Goal: Task Accomplishment & Management: Complete application form

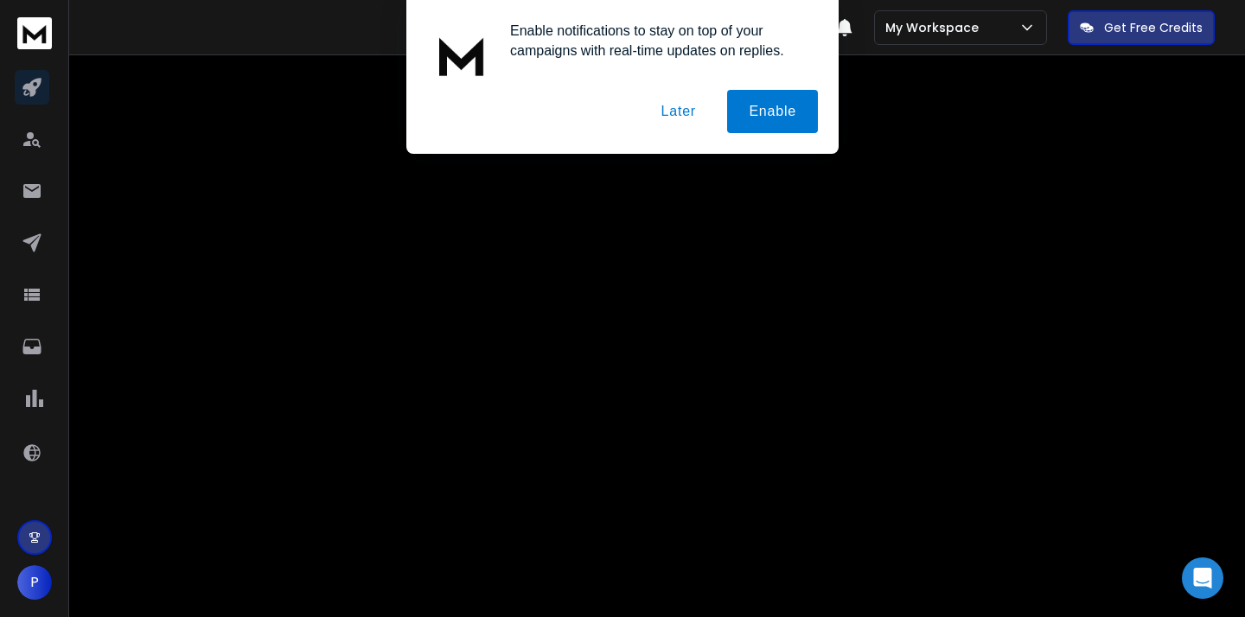
click at [670, 108] on button "Later" at bounding box center [678, 111] width 78 height 43
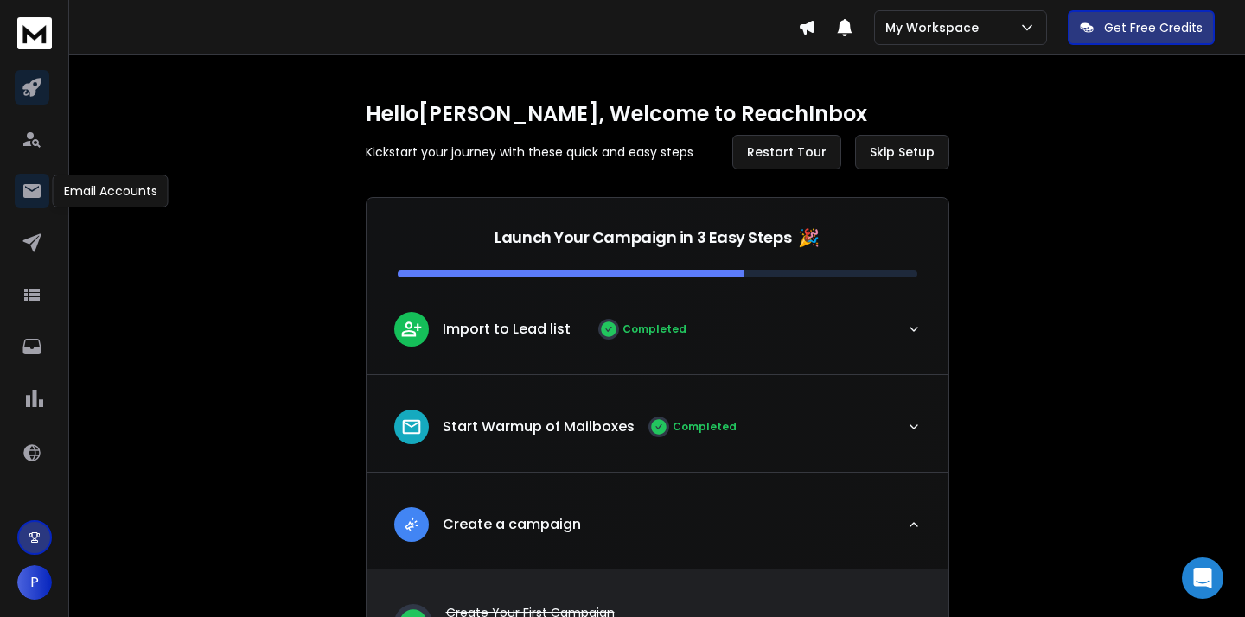
click at [19, 193] on link at bounding box center [32, 191] width 35 height 35
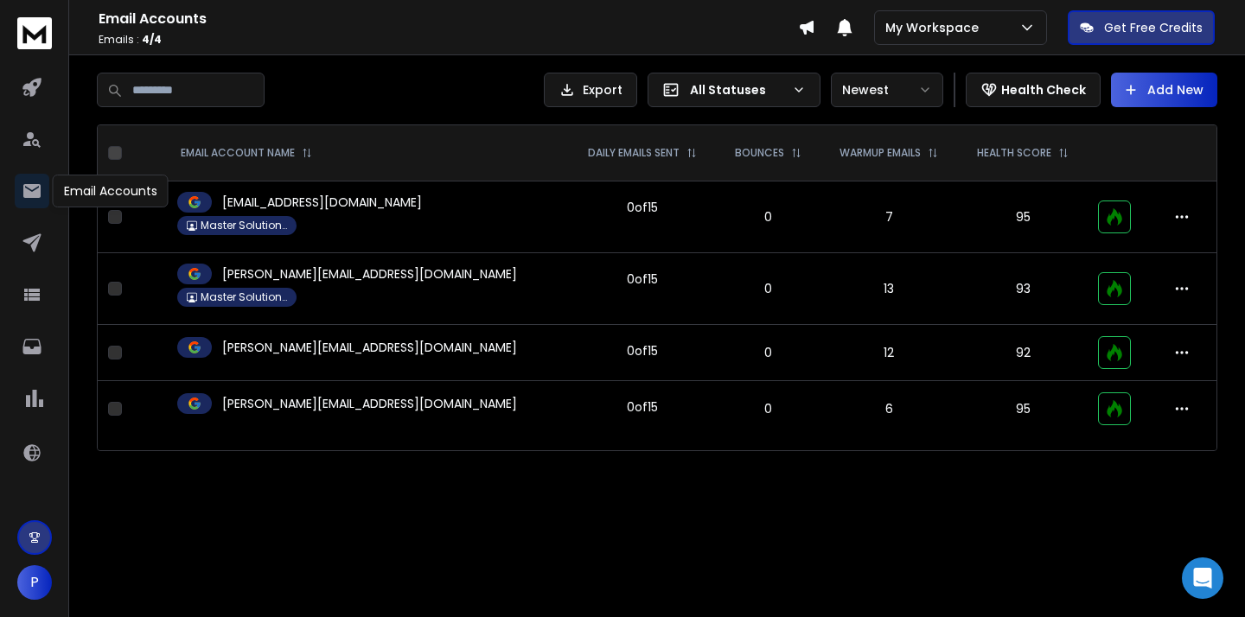
click at [437, 31] on div "Email Accounts Emails : 4 / 4" at bounding box center [448, 28] width 699 height 38
click at [940, 33] on p "My Workspace" at bounding box center [935, 27] width 100 height 17
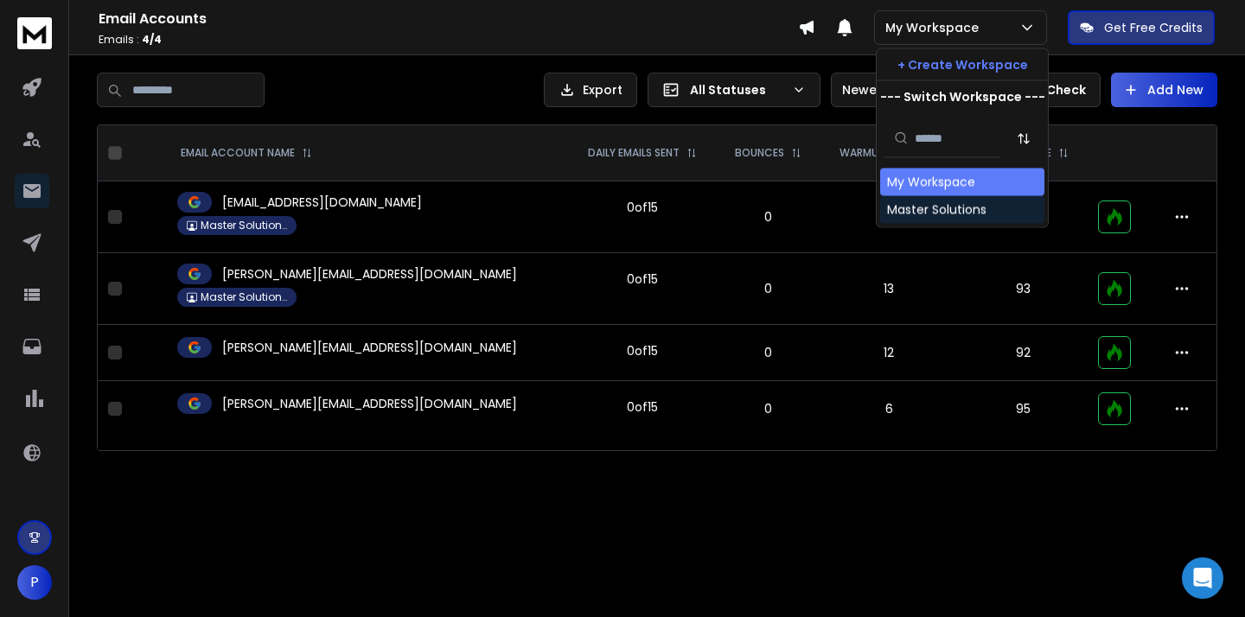
click at [923, 212] on div "Master Solutions" at bounding box center [936, 209] width 99 height 17
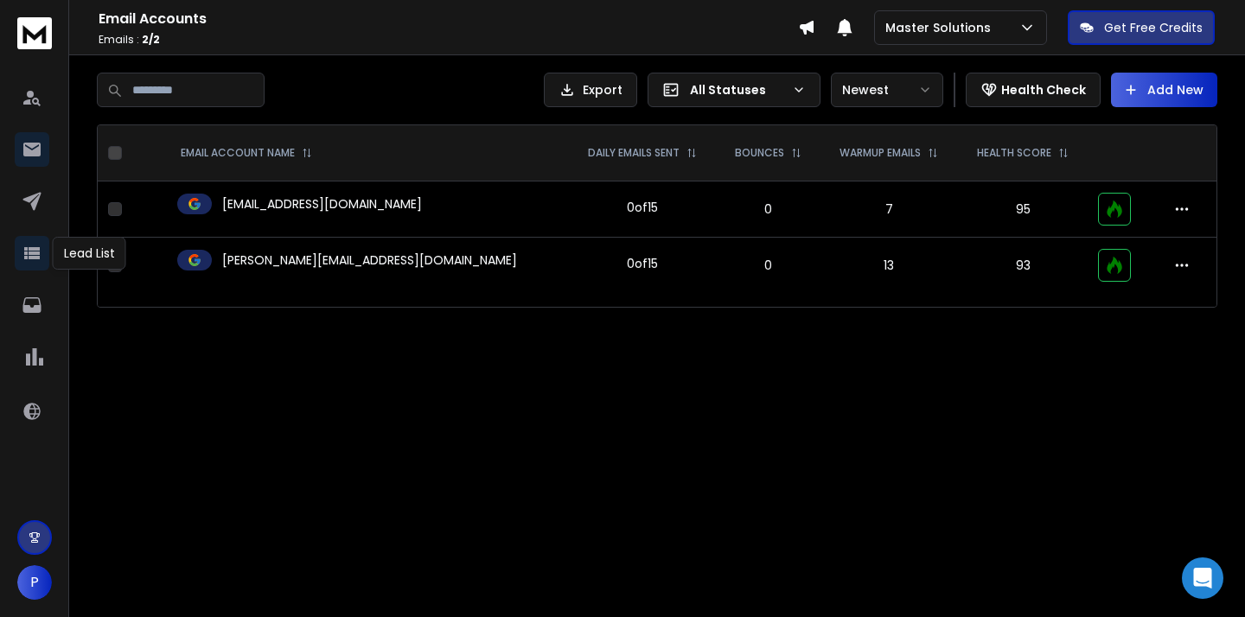
click at [34, 264] on link at bounding box center [32, 253] width 35 height 35
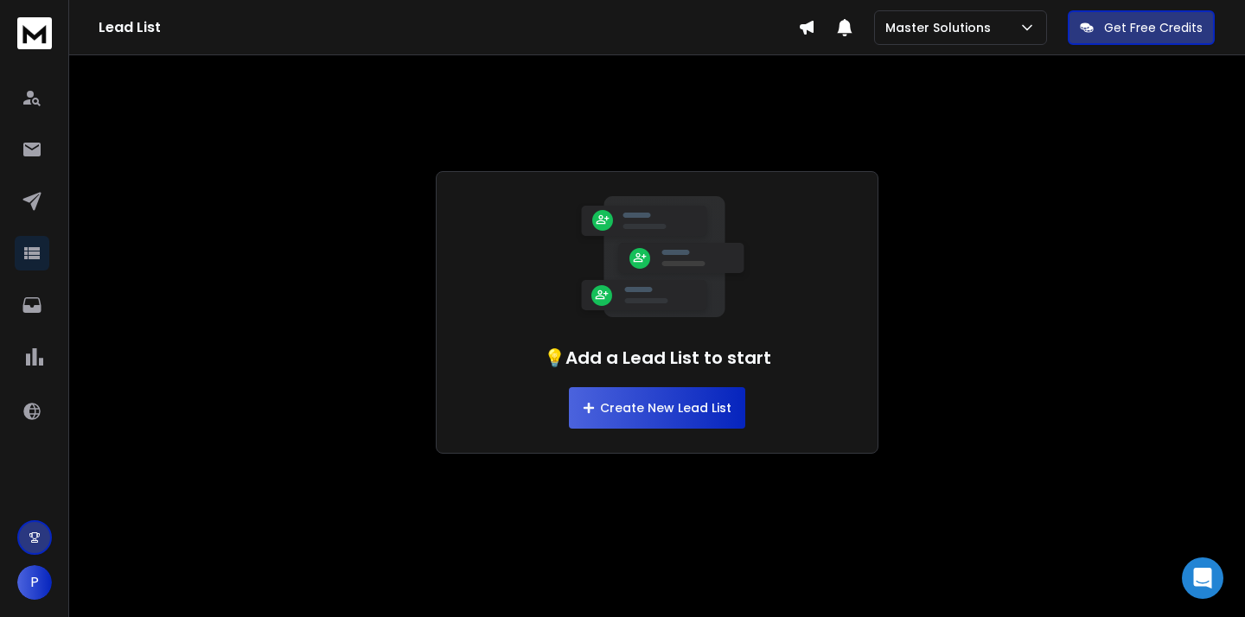
click at [650, 411] on button "Create New Lead List" at bounding box center [657, 407] width 176 height 41
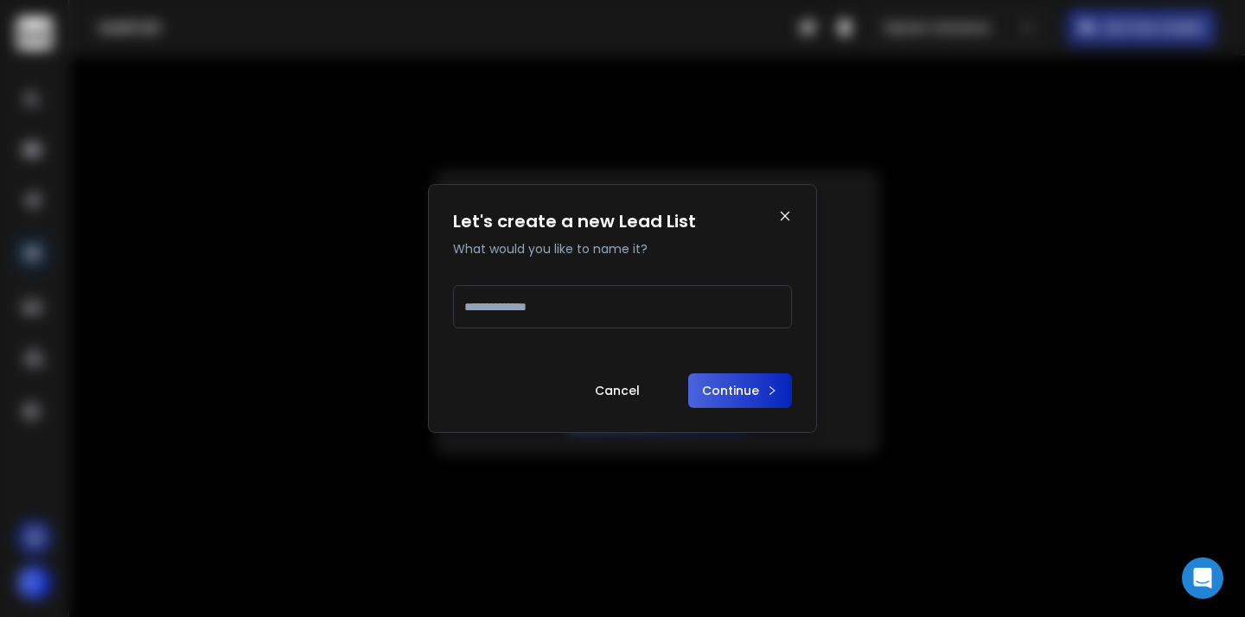
click at [564, 299] on input at bounding box center [622, 306] width 339 height 43
click at [568, 301] on input "**********" at bounding box center [622, 306] width 339 height 43
type input "**********"
click at [732, 395] on button "Continue" at bounding box center [740, 390] width 104 height 35
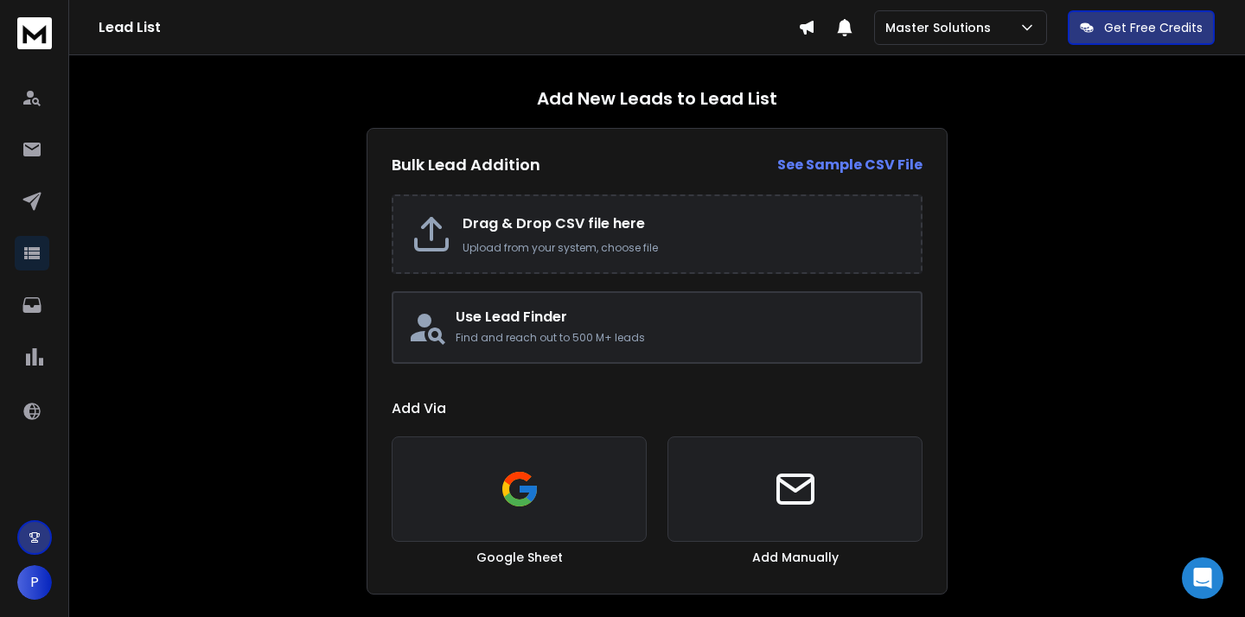
click at [850, 164] on strong "See Sample CSV File" at bounding box center [849, 165] width 145 height 20
click at [520, 483] on icon at bounding box center [519, 488] width 41 height 41
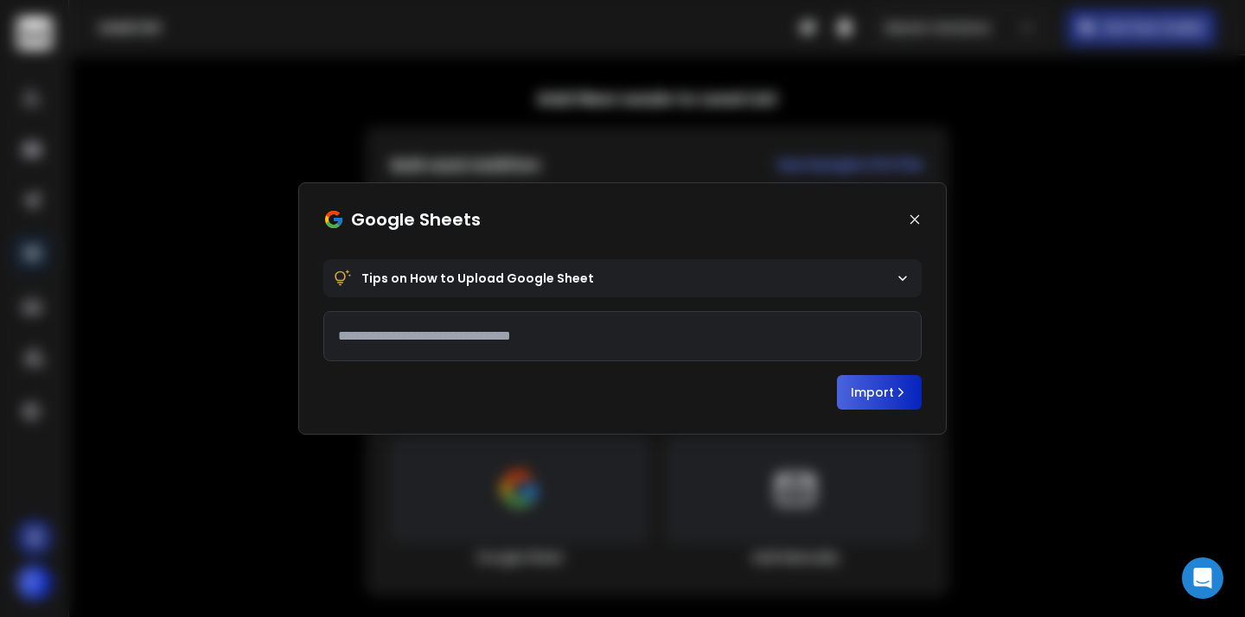
click at [485, 331] on input at bounding box center [622, 336] width 598 height 50
click at [425, 349] on input at bounding box center [622, 336] width 598 height 50
paste input "**********"
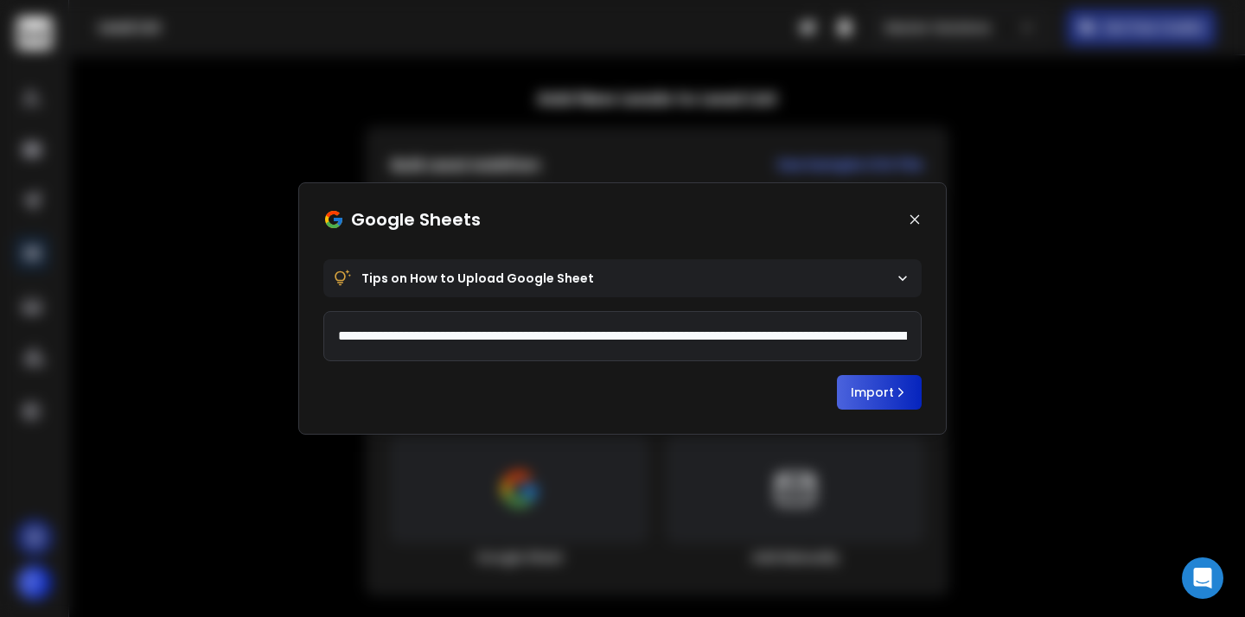
scroll to position [0, 460]
type input "**********"
click at [893, 396] on button "Import" at bounding box center [879, 392] width 85 height 35
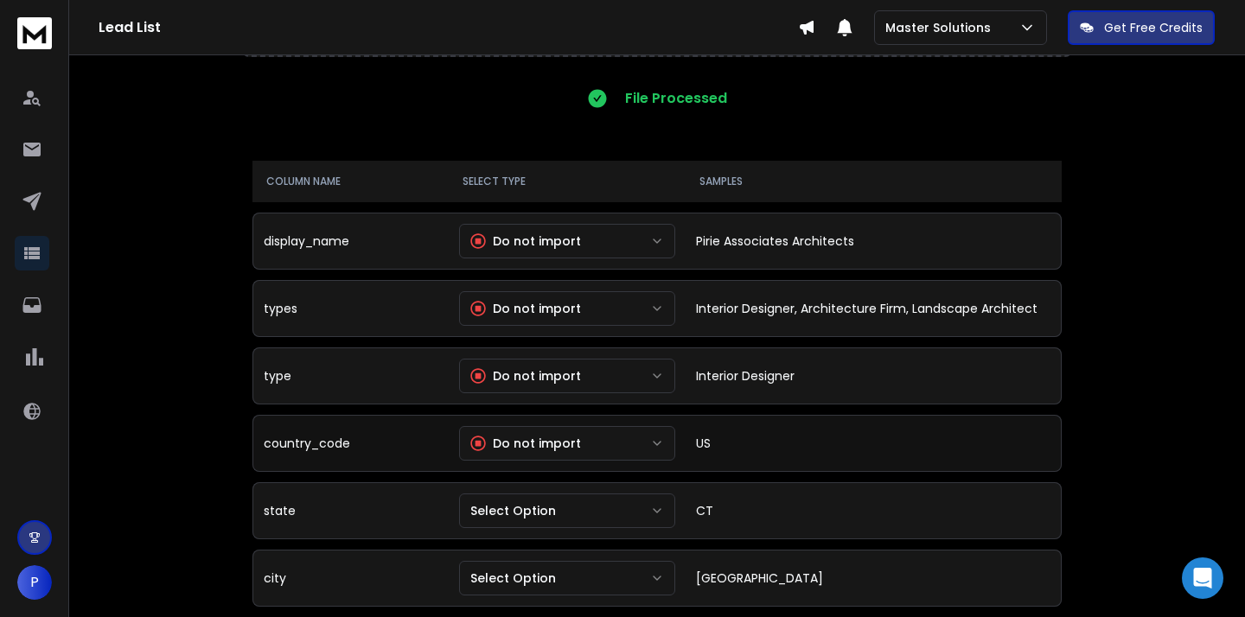
scroll to position [288, 0]
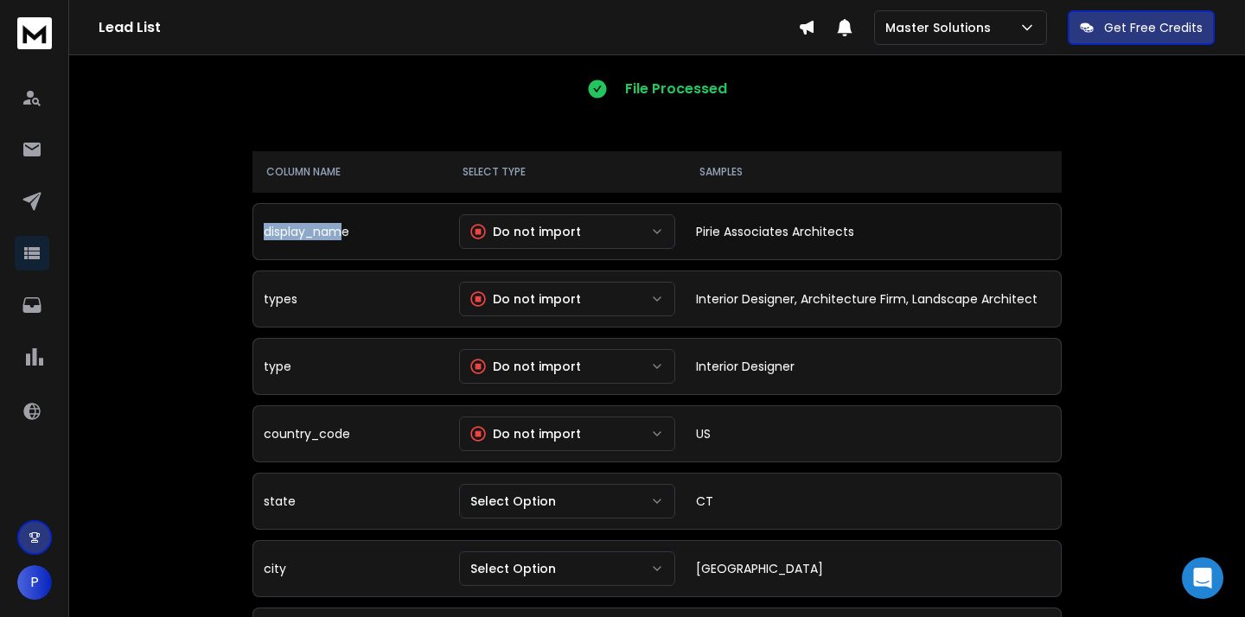
drag, startPoint x: 264, startPoint y: 260, endPoint x: 342, endPoint y: 260, distance: 77.8
click at [342, 260] on td "display_name" at bounding box center [350, 231] width 196 height 57
click at [502, 249] on button "Do not import" at bounding box center [567, 231] width 216 height 35
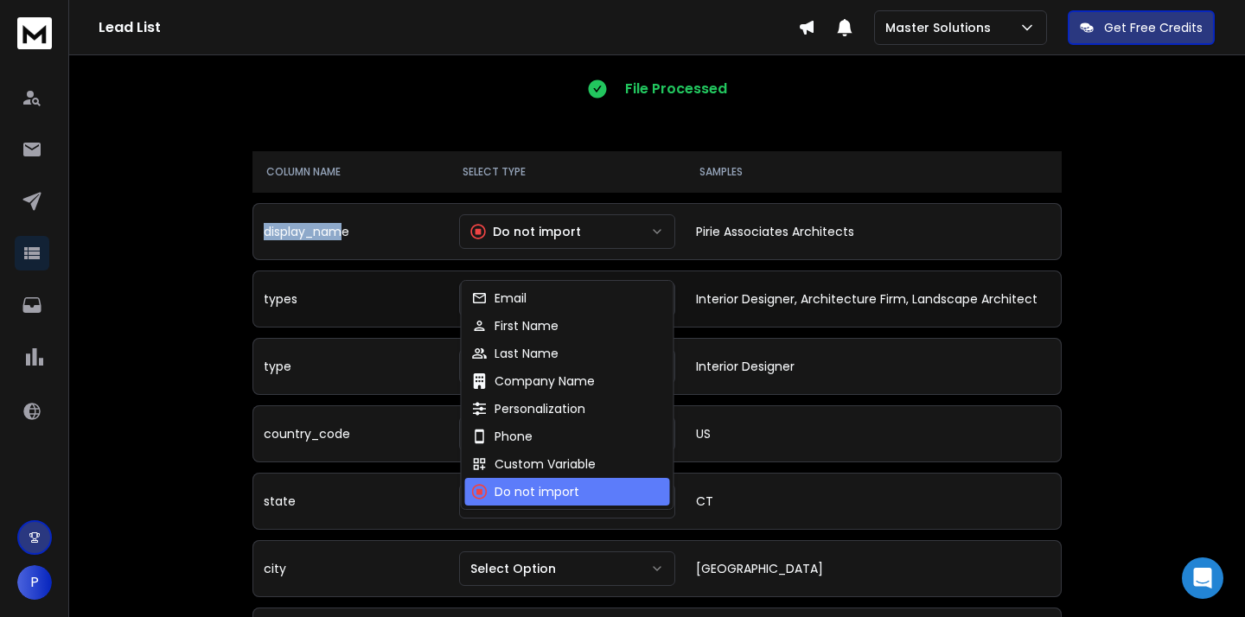
click at [404, 302] on td "types" at bounding box center [350, 299] width 196 height 57
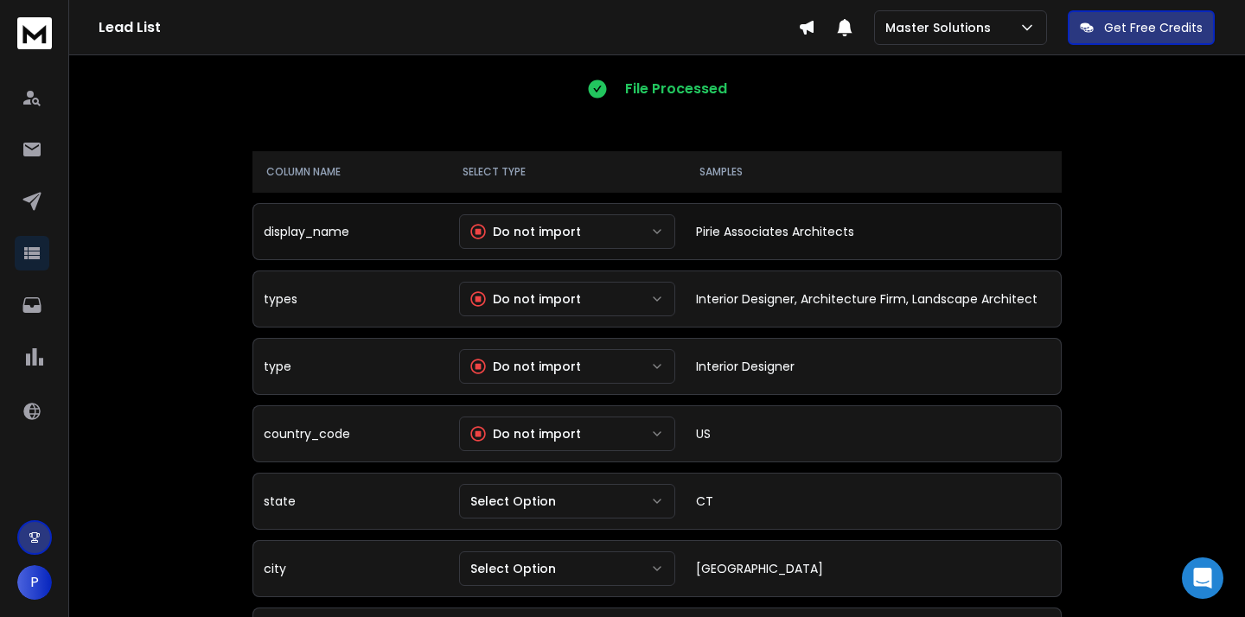
click at [576, 240] on div "Do not import" at bounding box center [525, 231] width 111 height 17
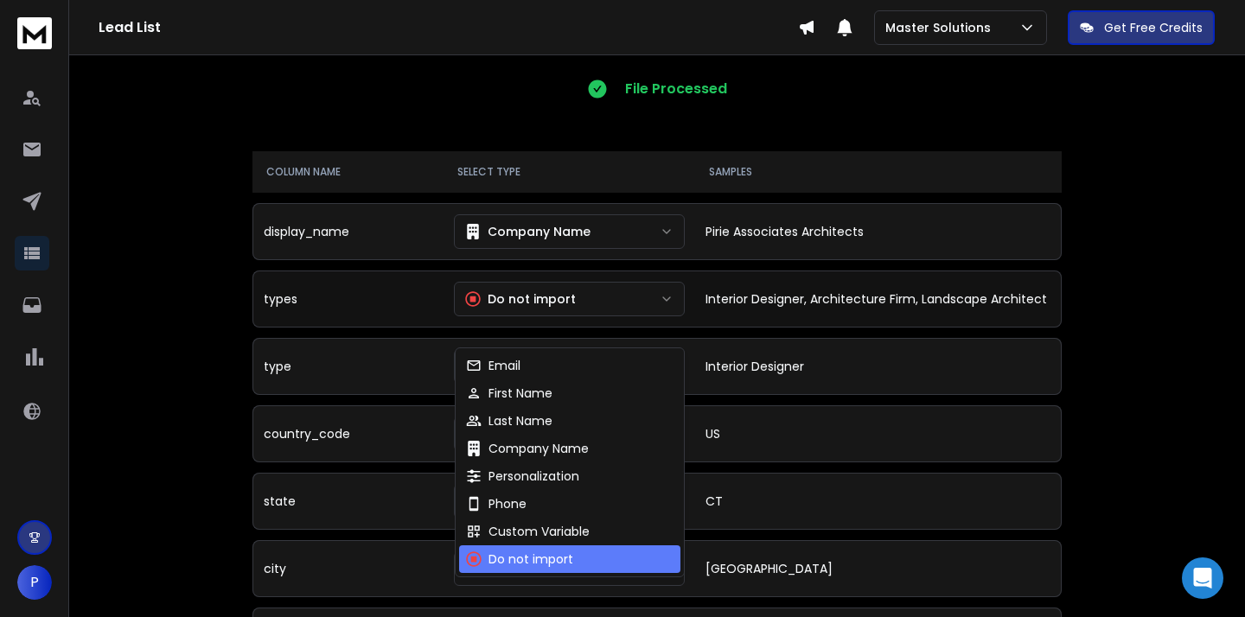
click at [559, 308] on div "Do not import" at bounding box center [520, 298] width 111 height 17
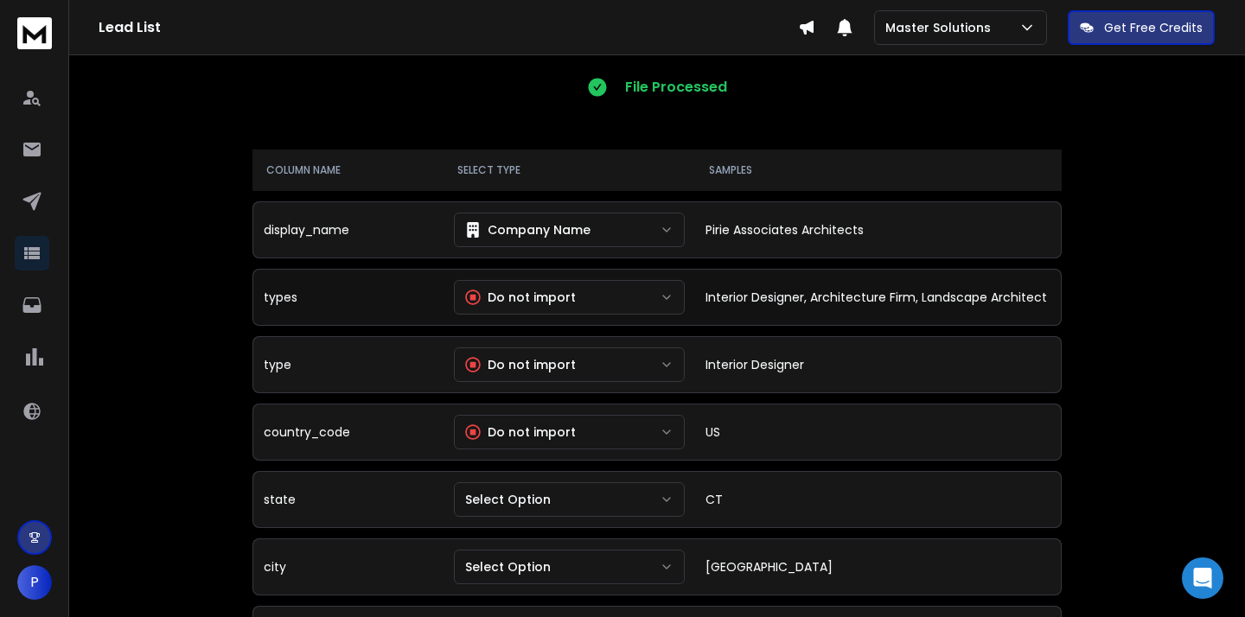
scroll to position [284, 0]
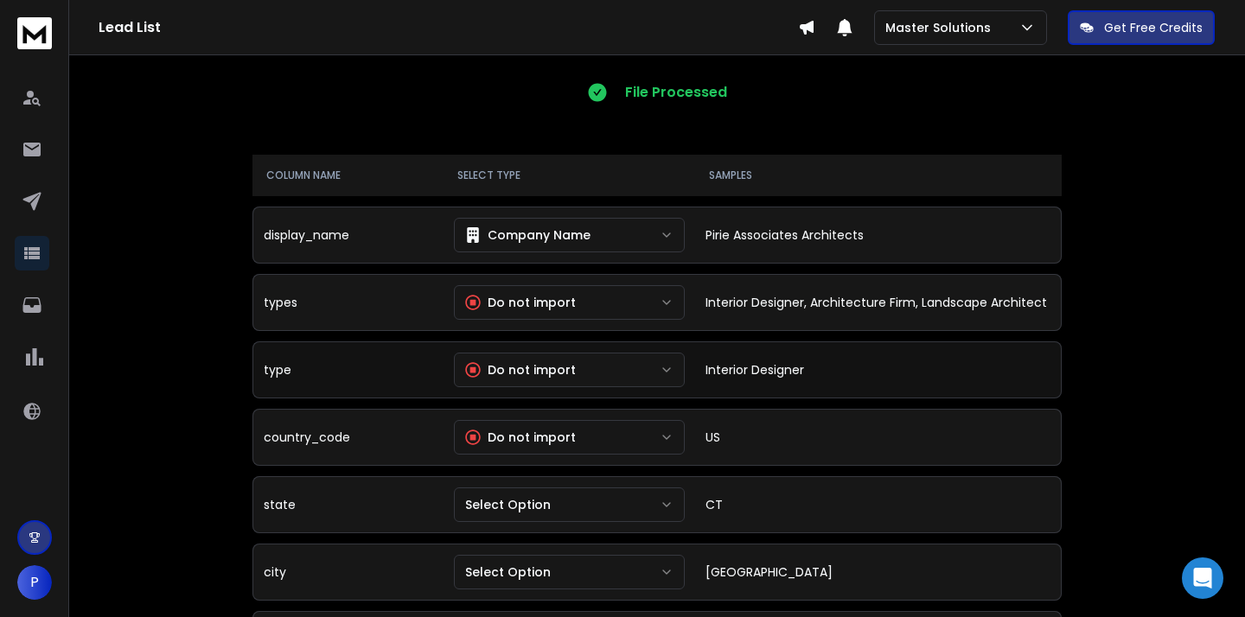
click at [498, 379] on div "Do not import" at bounding box center [520, 369] width 111 height 17
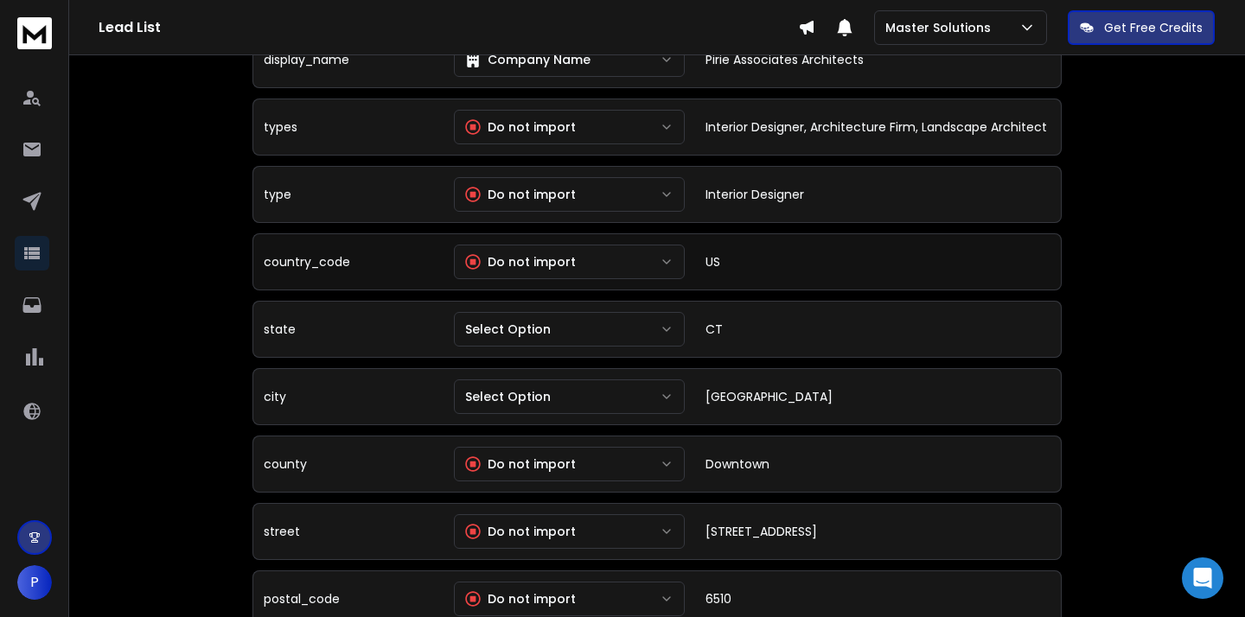
scroll to position [465, 0]
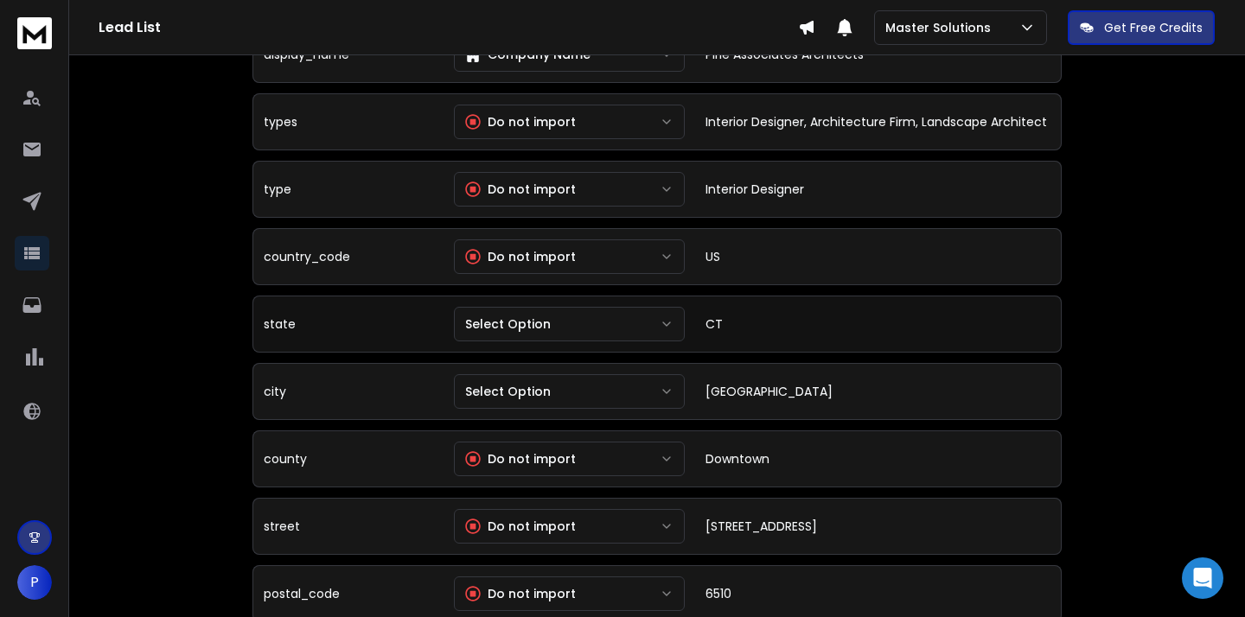
click at [485, 341] on button "Select Option" at bounding box center [569, 324] width 230 height 35
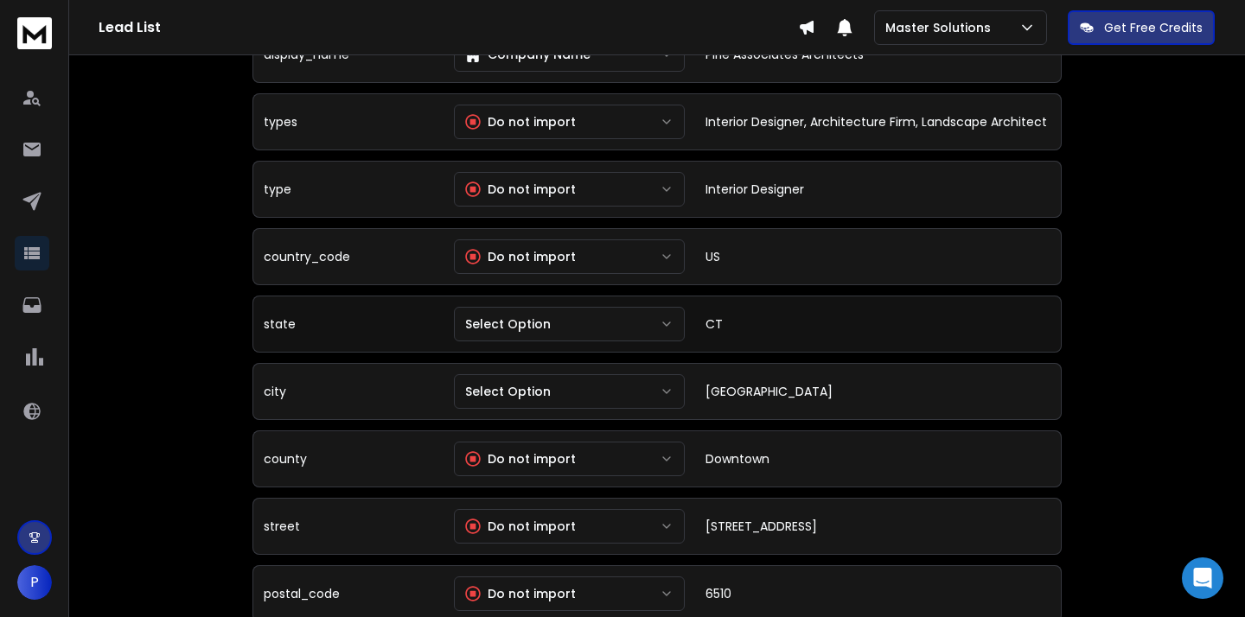
click at [508, 341] on button "Select Option" at bounding box center [569, 324] width 230 height 35
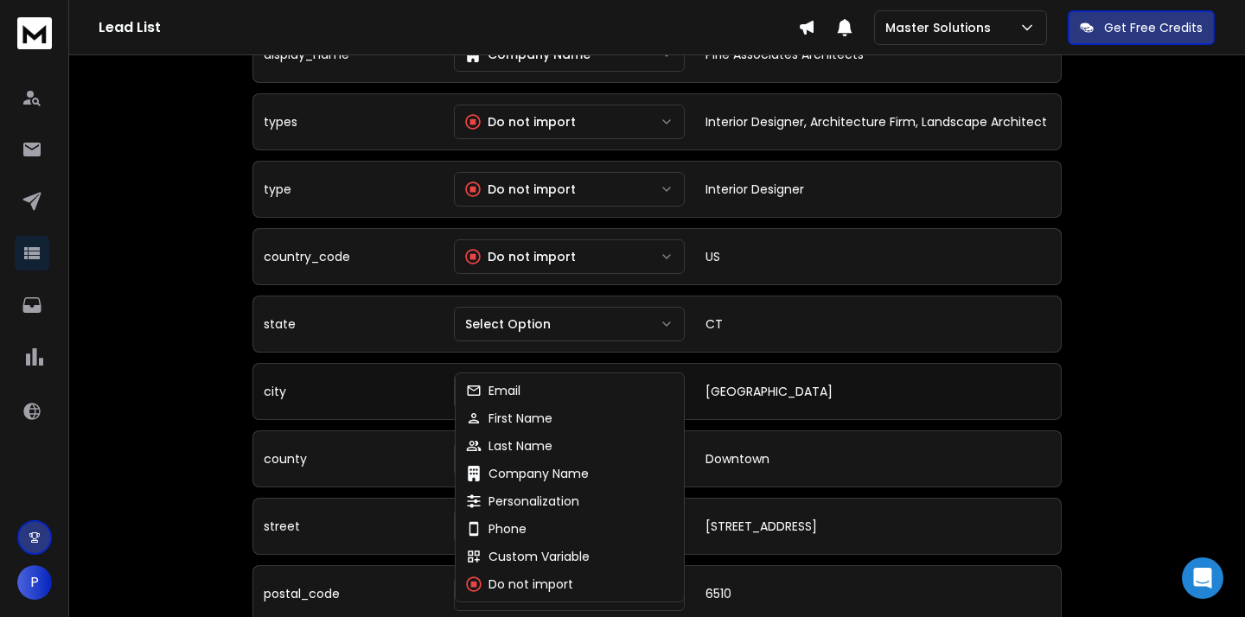
click at [284, 420] on td "city" at bounding box center [347, 391] width 191 height 57
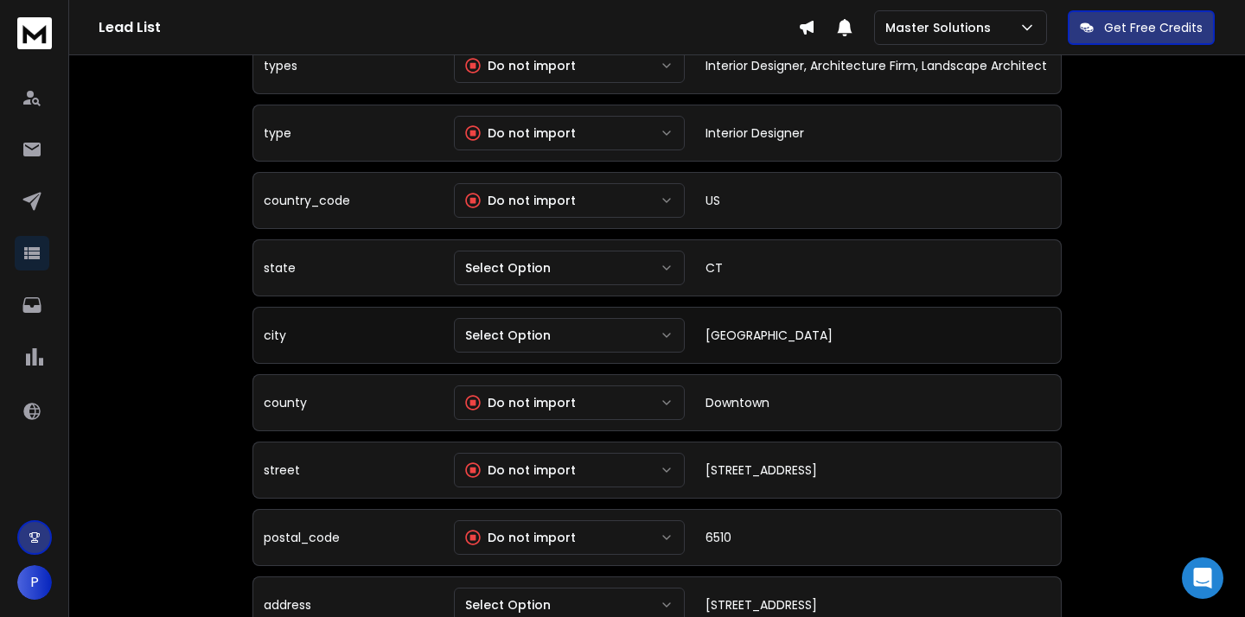
scroll to position [522, 0]
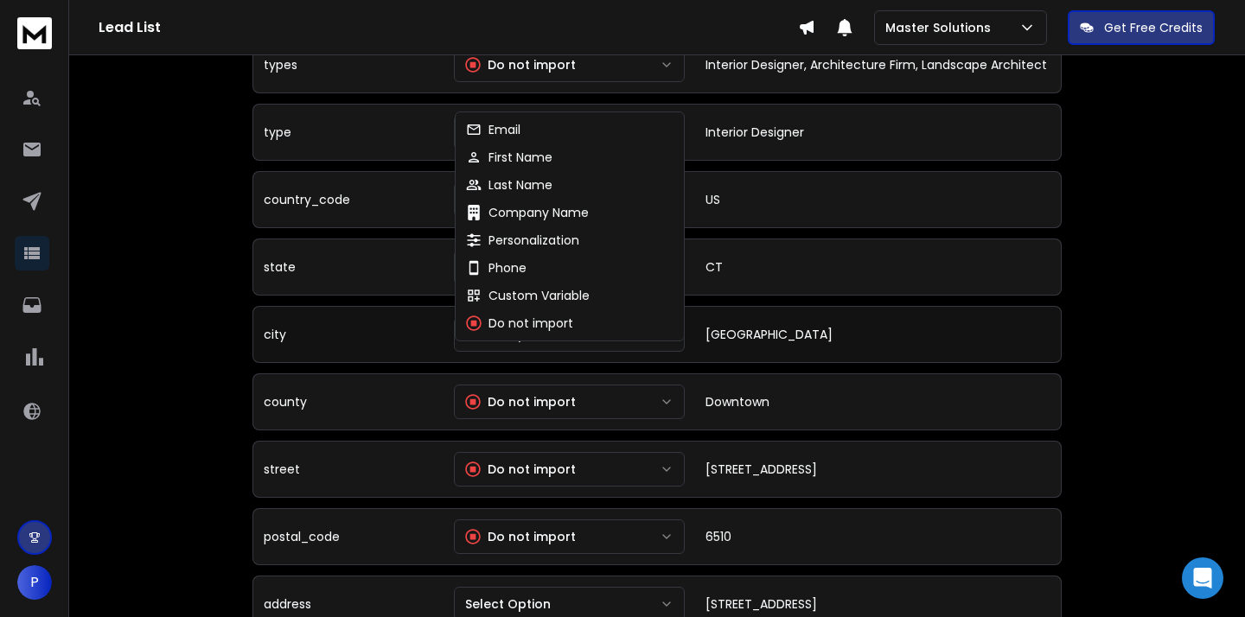
click at [513, 352] on button "Select Option" at bounding box center [569, 334] width 230 height 35
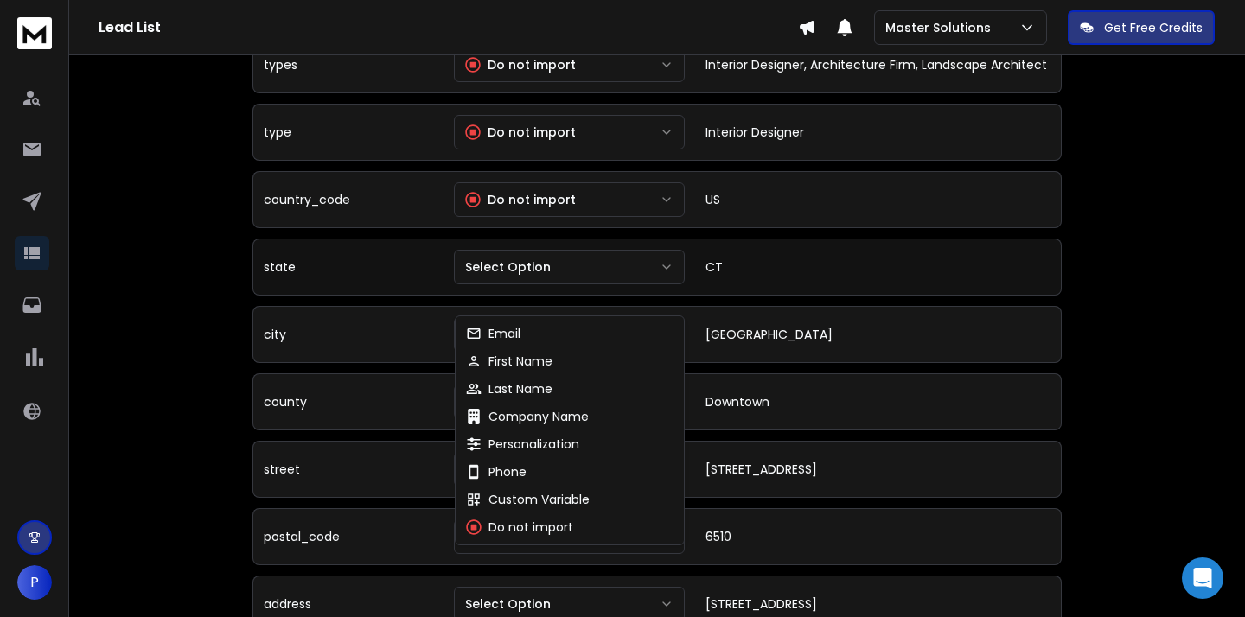
click at [547, 280] on button "Select Option" at bounding box center [569, 267] width 230 height 35
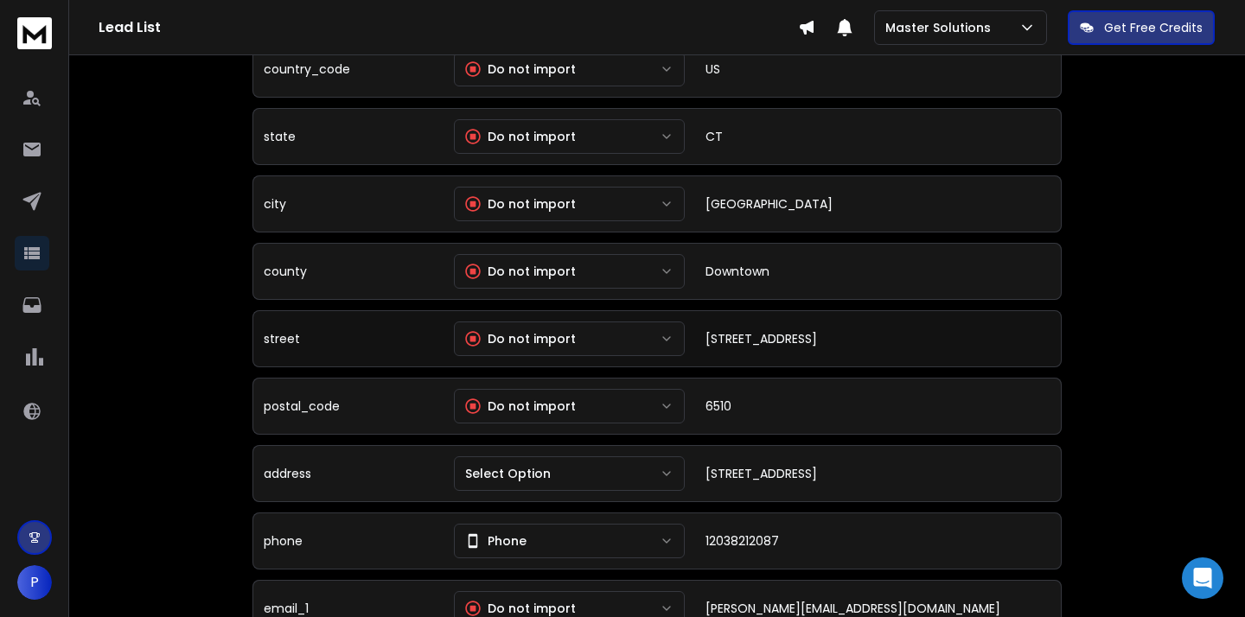
scroll to position [655, 0]
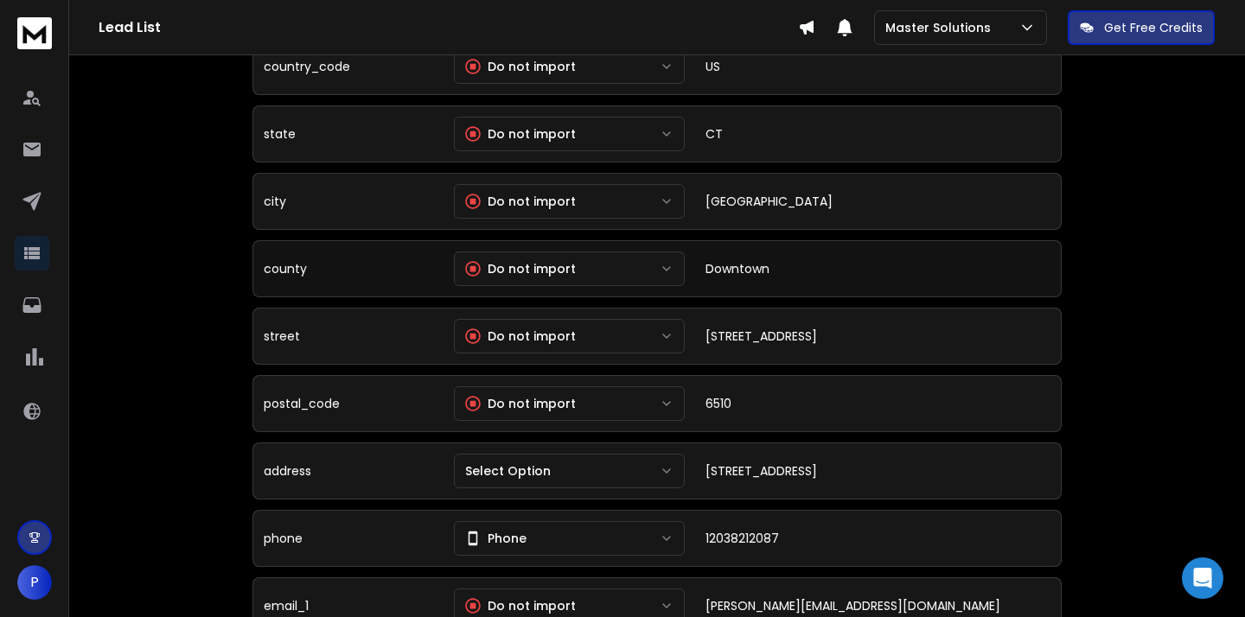
click at [547, 286] on button "Do not import" at bounding box center [569, 268] width 230 height 35
click at [743, 297] on td "Downtown" at bounding box center [879, 268] width 364 height 57
click at [596, 286] on button "Custom Variable" at bounding box center [570, 268] width 234 height 35
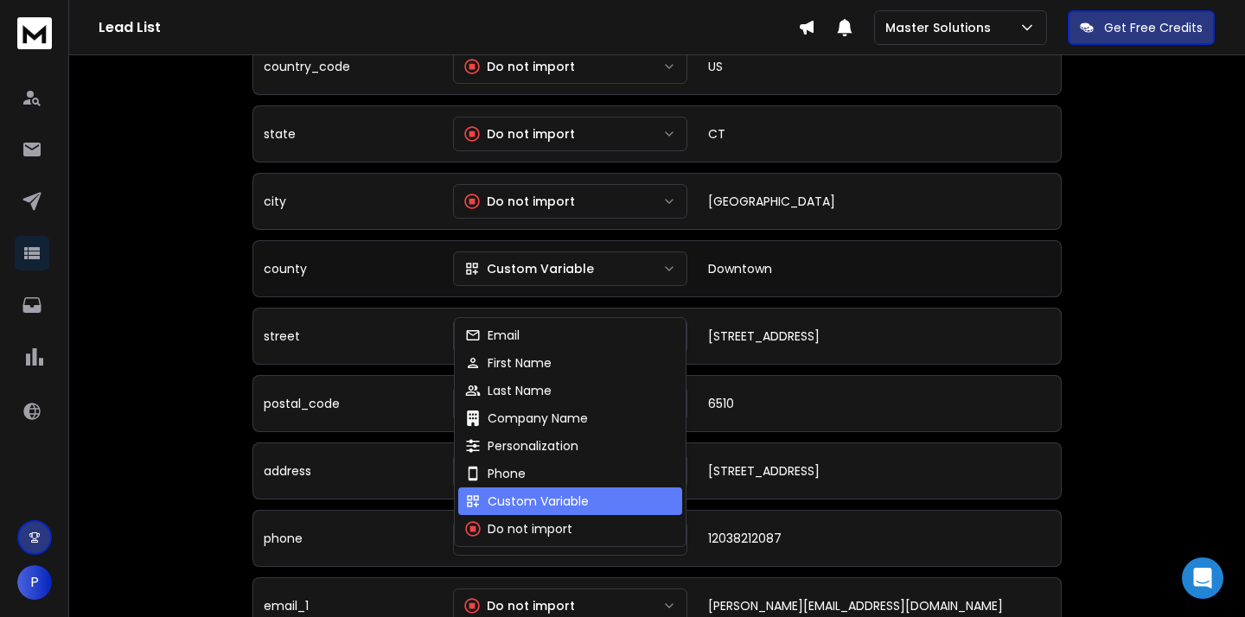
click at [517, 277] on div "Custom Variable" at bounding box center [529, 268] width 130 height 17
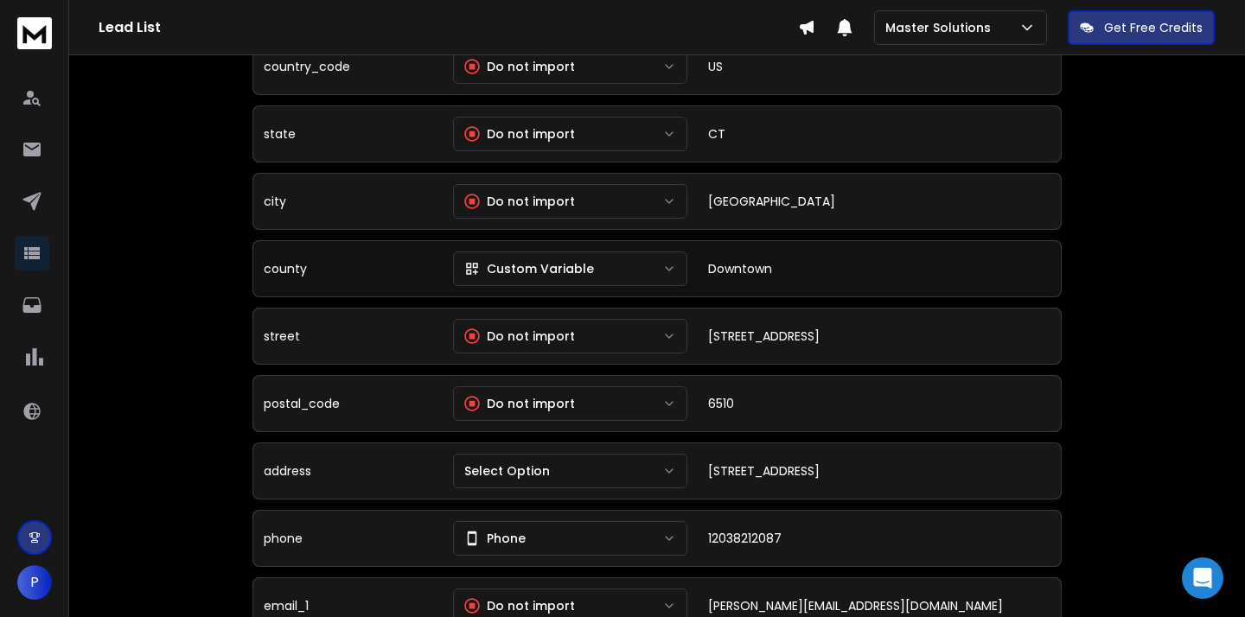
click at [517, 277] on div "Custom Variable" at bounding box center [529, 268] width 130 height 17
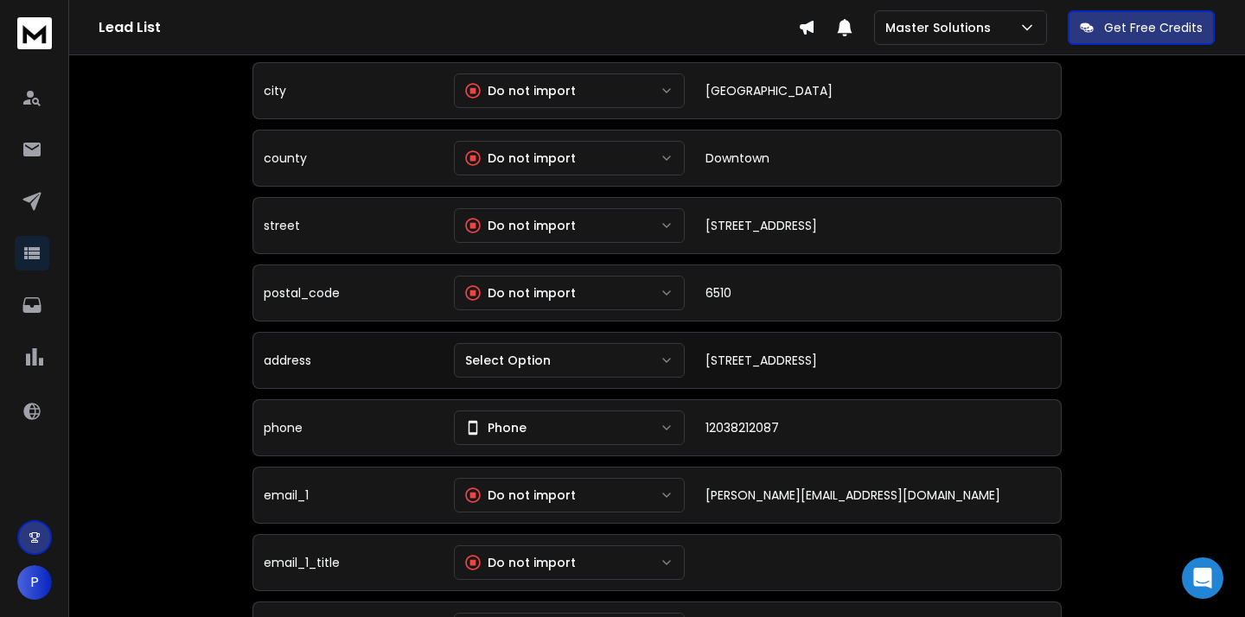
scroll to position [767, 0]
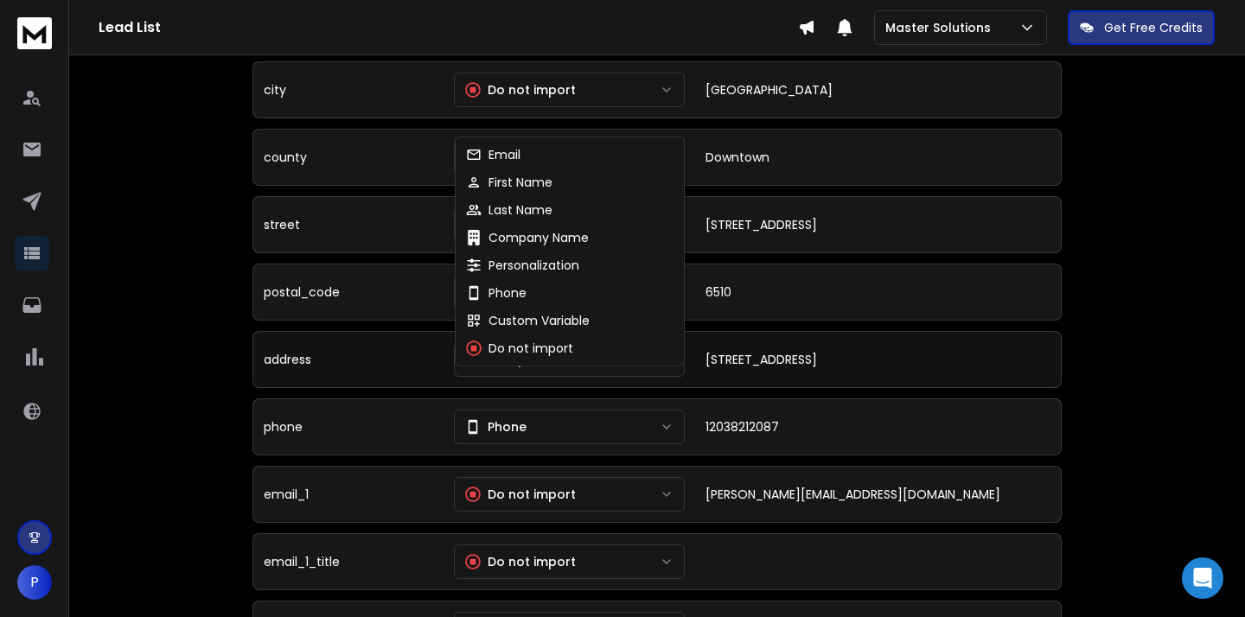
click at [506, 377] on button "Select Option" at bounding box center [569, 359] width 230 height 35
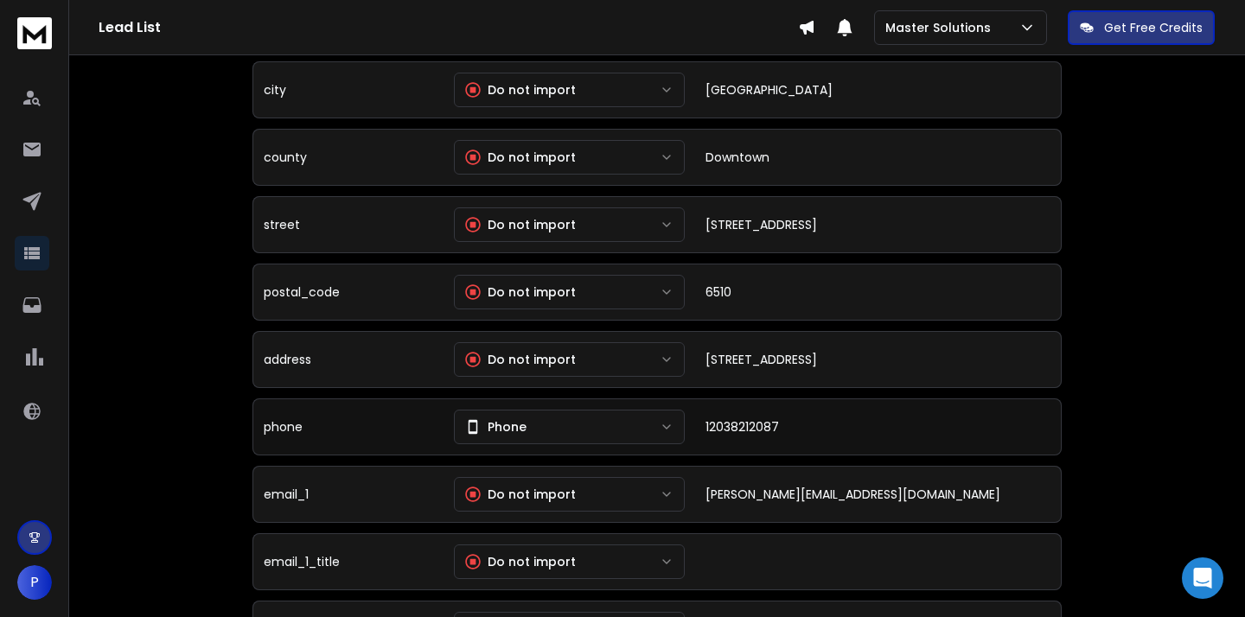
click at [502, 436] on div "Phone" at bounding box center [495, 426] width 61 height 17
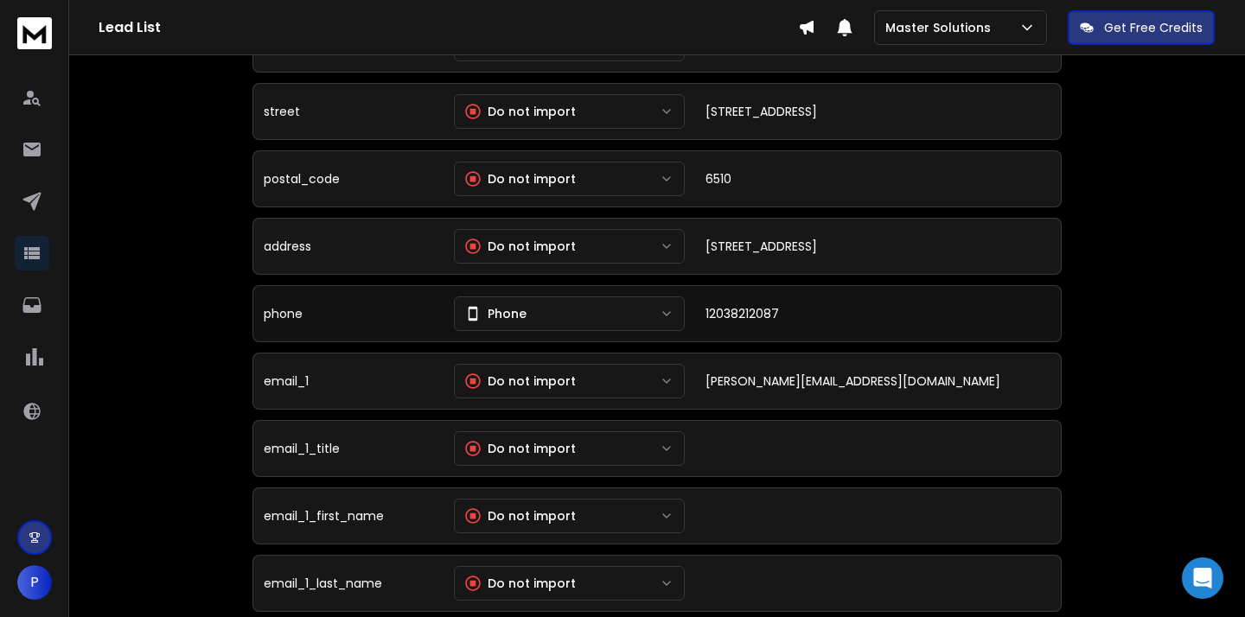
scroll to position [909, 0]
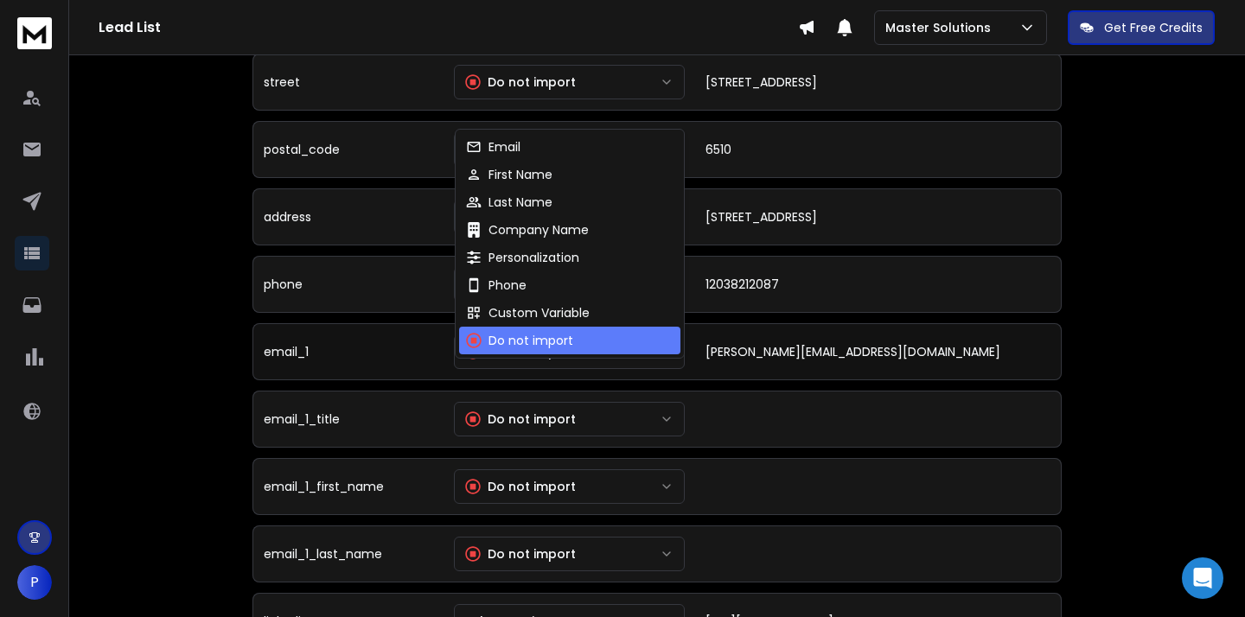
click at [534, 360] on div "Do not import" at bounding box center [520, 351] width 111 height 17
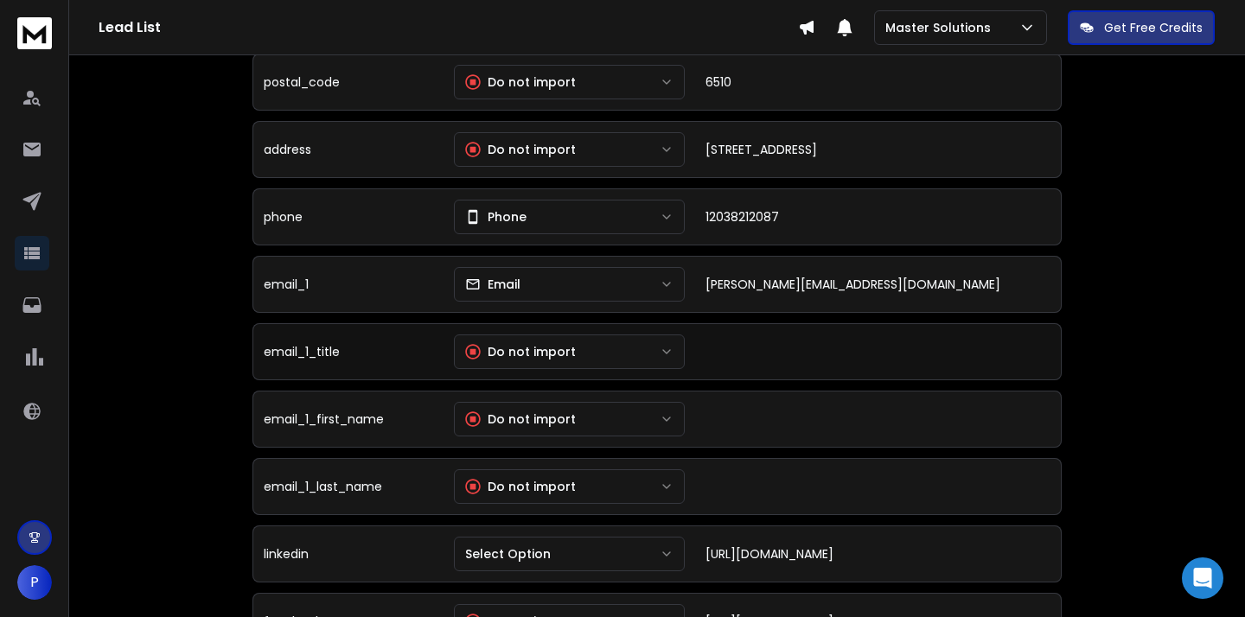
scroll to position [1101, 0]
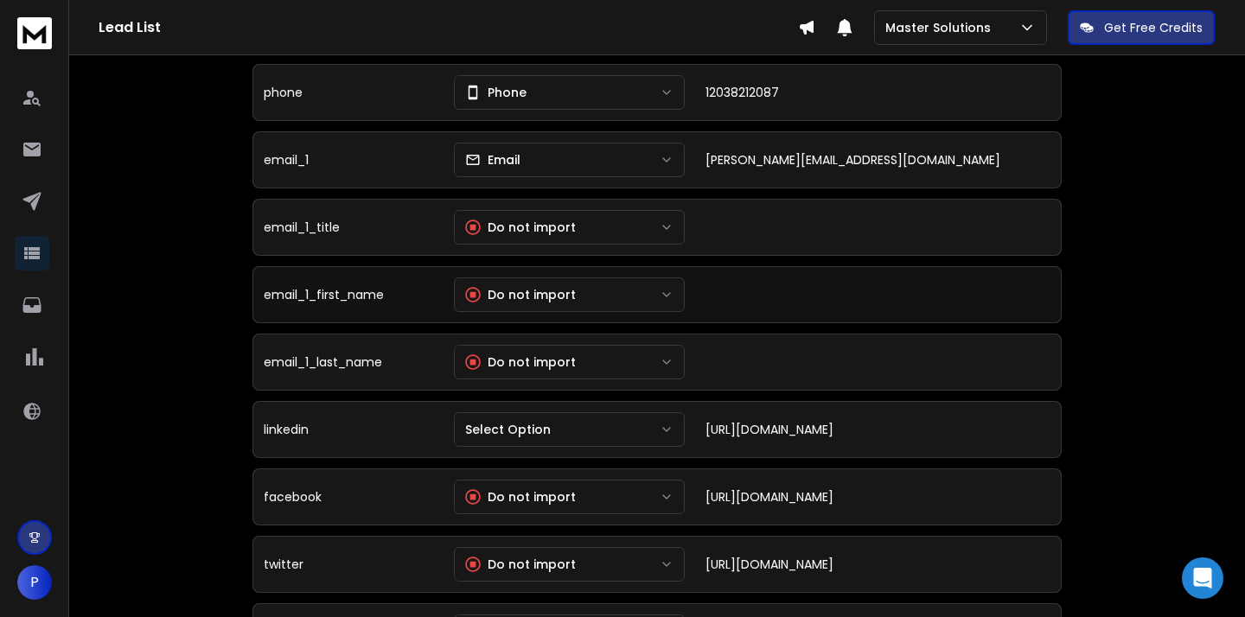
click at [554, 303] on div "Do not import" at bounding box center [520, 294] width 111 height 17
click at [487, 371] on div "Do not import" at bounding box center [520, 361] width 111 height 17
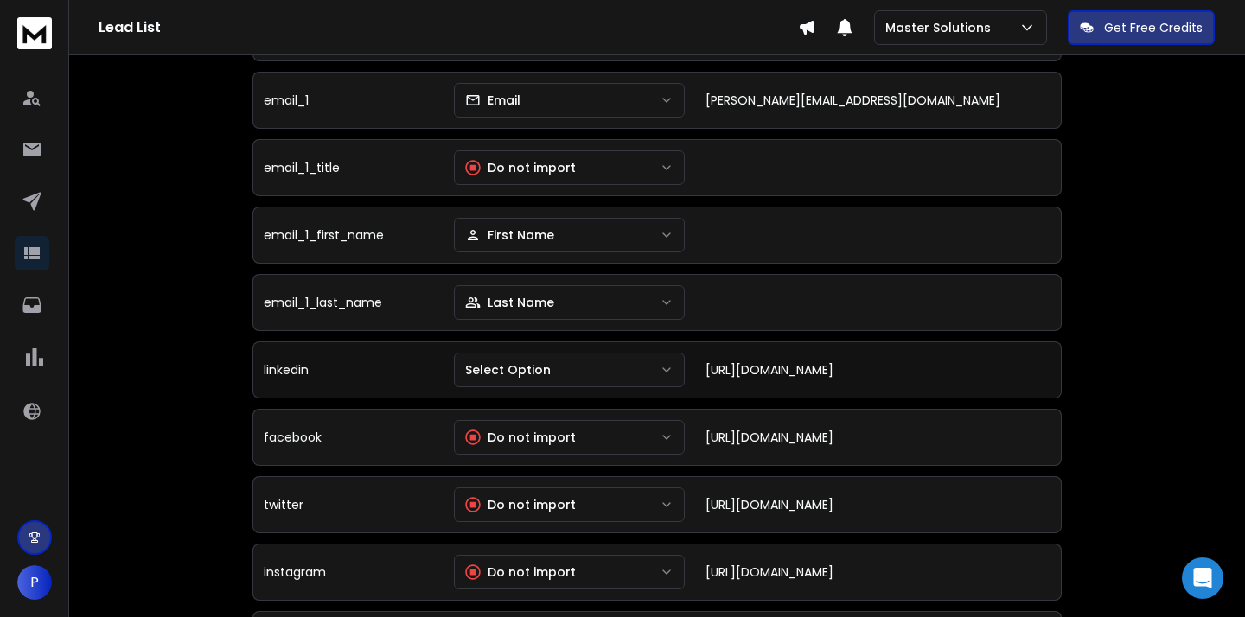
click at [516, 387] on button "Select Option" at bounding box center [569, 370] width 230 height 35
click at [500, 387] on button "Select Option" at bounding box center [569, 370] width 230 height 35
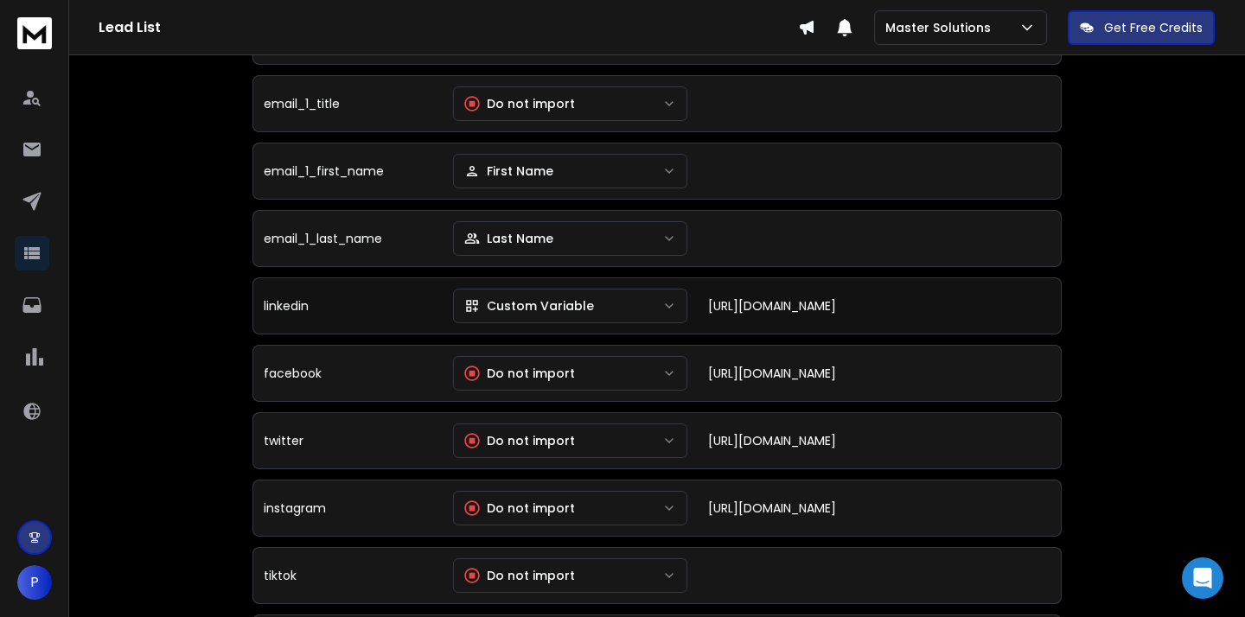
scroll to position [1235, 0]
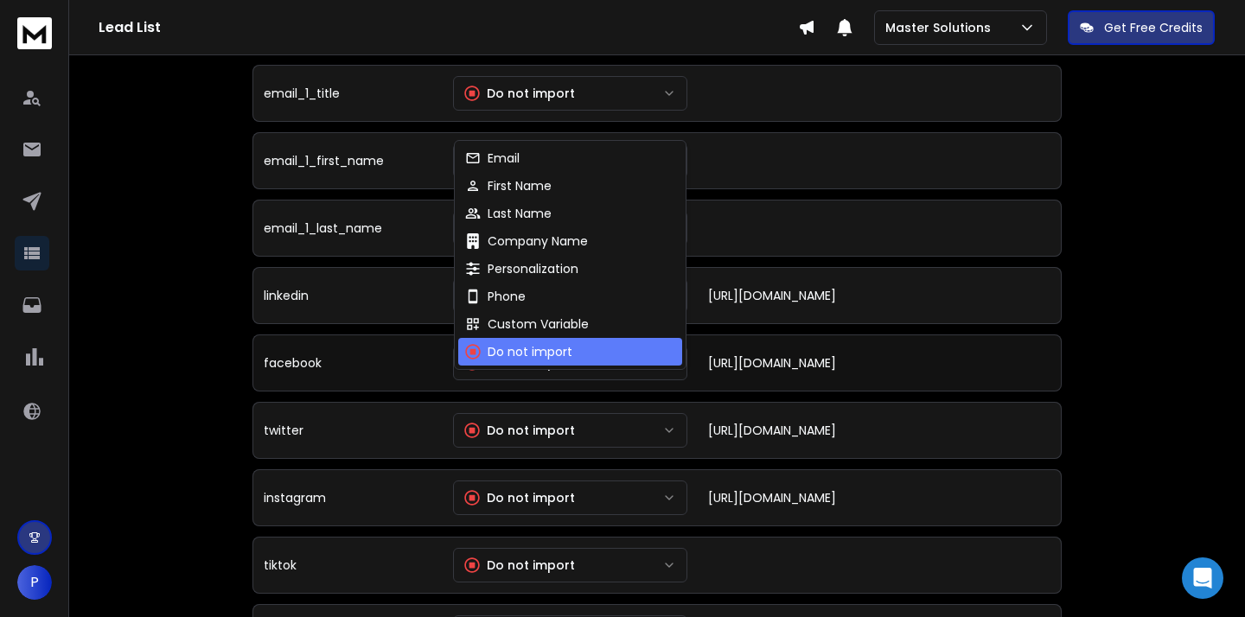
click at [557, 372] on div "Do not import" at bounding box center [519, 362] width 111 height 17
click at [362, 367] on td "facebook" at bounding box center [347, 362] width 190 height 57
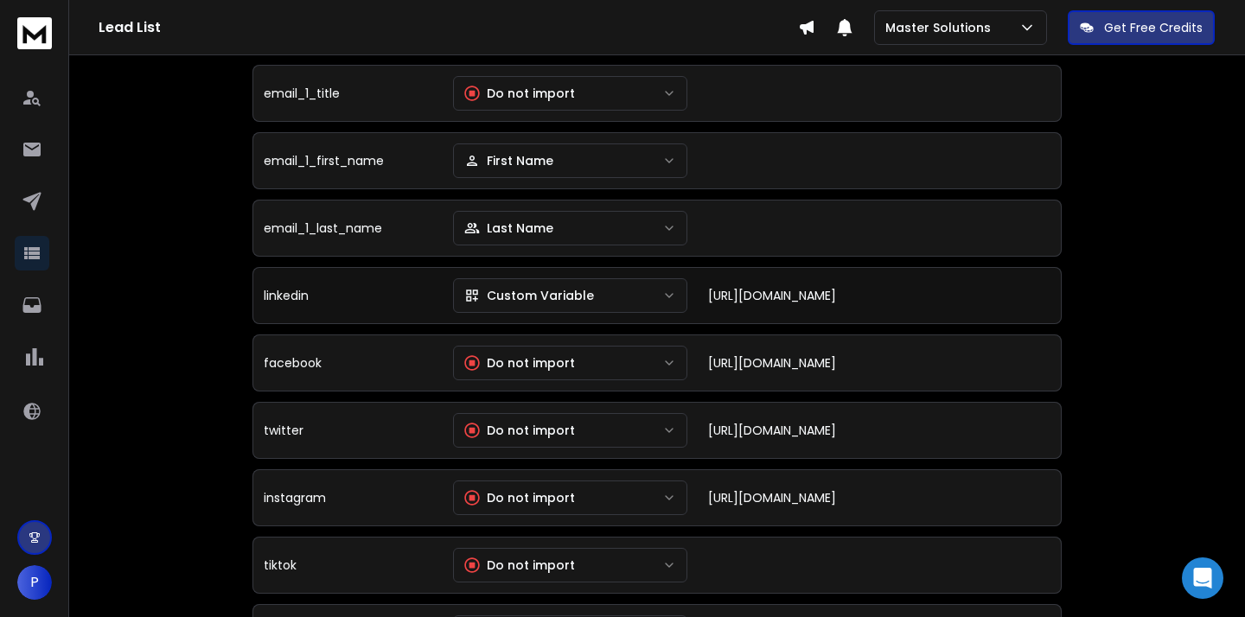
click at [547, 313] on button "Custom Variable" at bounding box center [570, 295] width 234 height 35
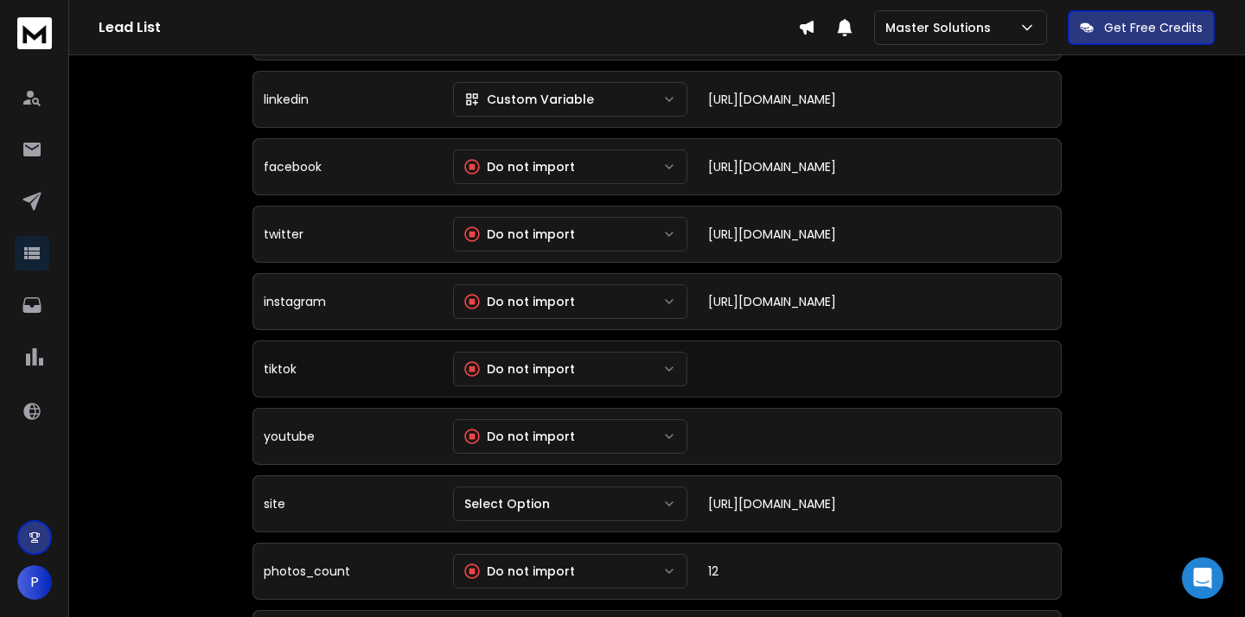
scroll to position [1395, 0]
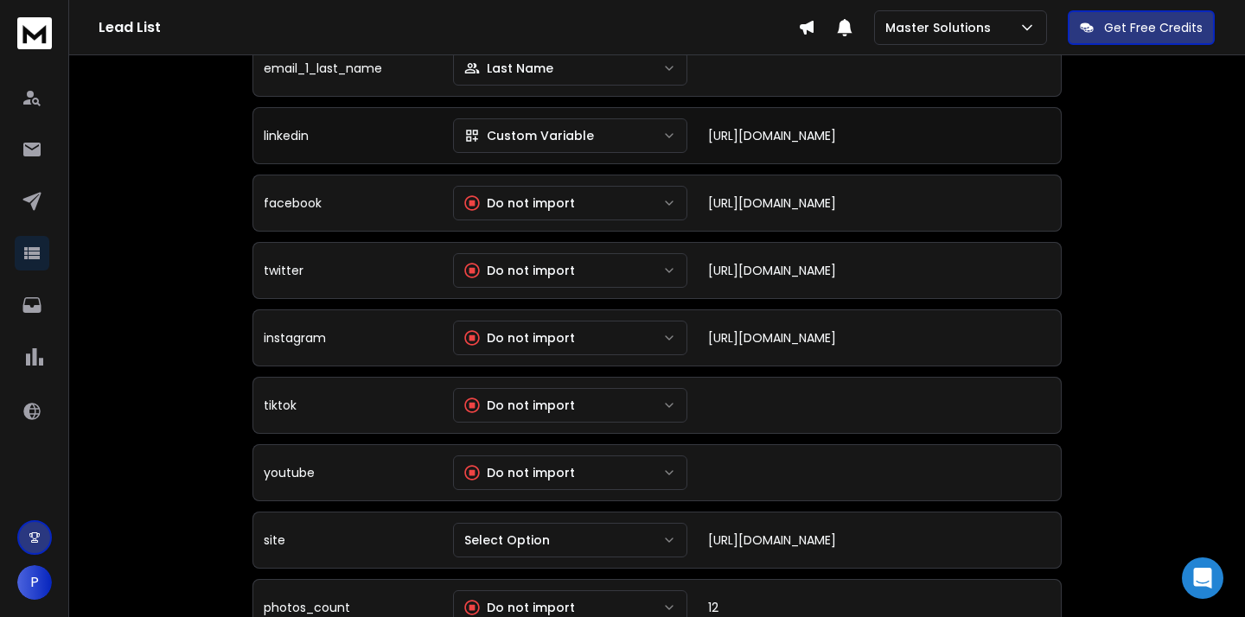
click at [570, 144] on div "Custom Variable" at bounding box center [529, 135] width 130 height 17
click at [529, 153] on button "Email" at bounding box center [569, 135] width 230 height 35
click at [540, 77] on div "Last Name" at bounding box center [509, 68] width 89 height 17
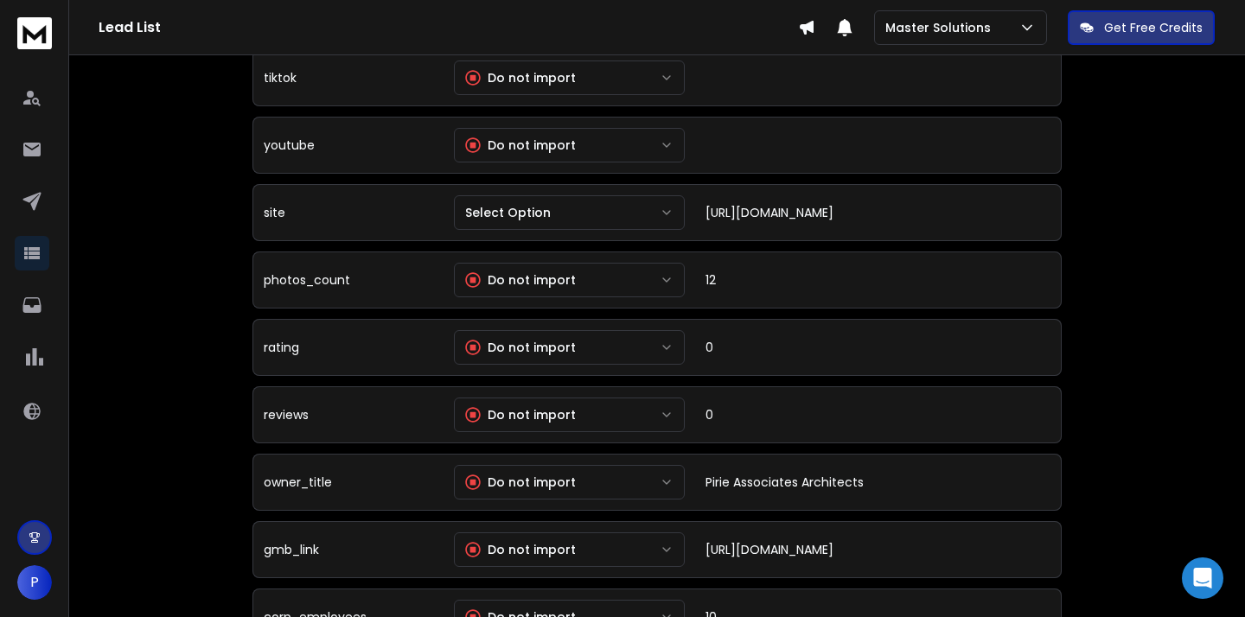
scroll to position [1728, 0]
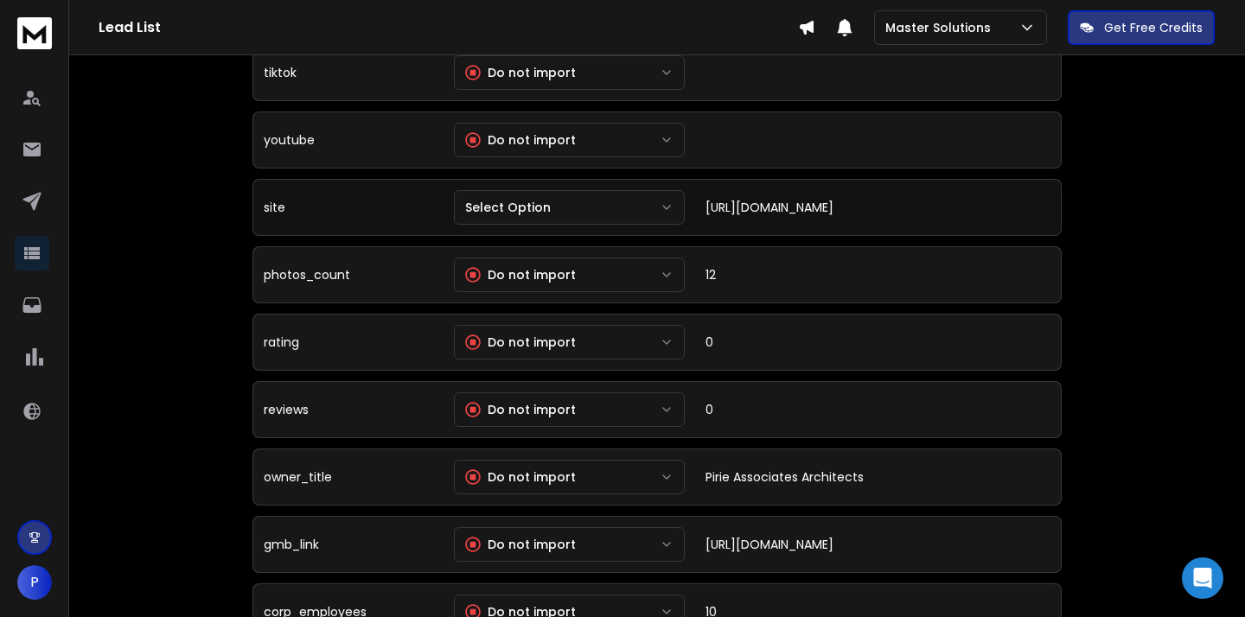
click at [572, 225] on button "Select Option" at bounding box center [569, 207] width 230 height 35
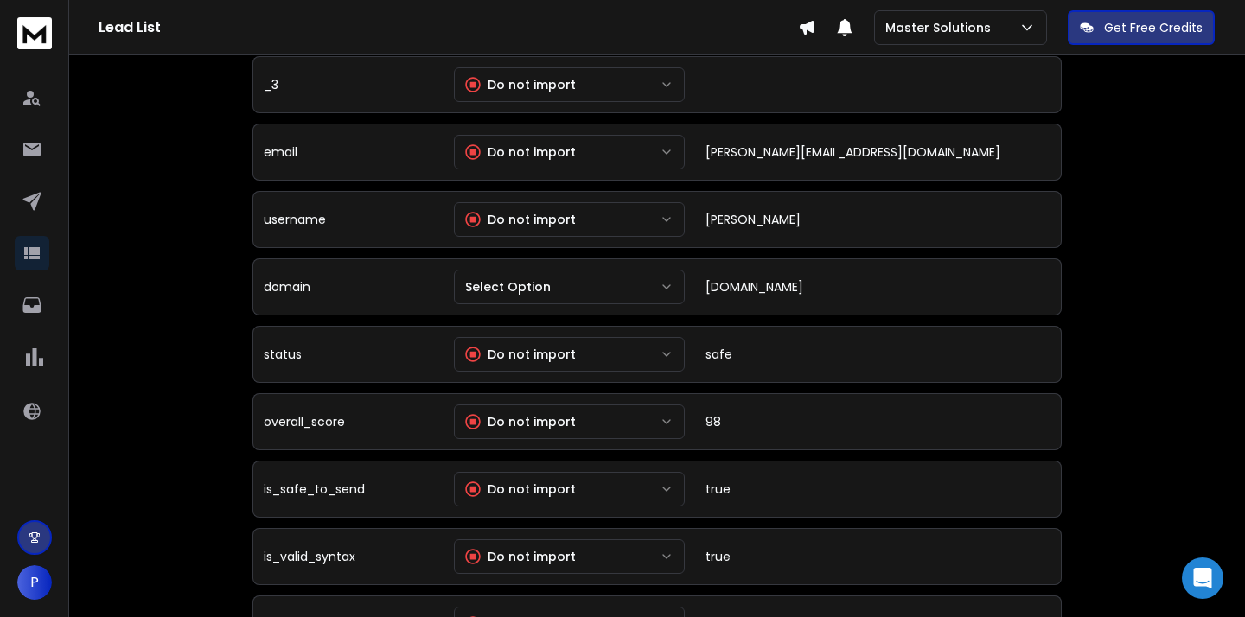
scroll to position [2728, 0]
click at [524, 303] on button "Select Option" at bounding box center [569, 286] width 230 height 35
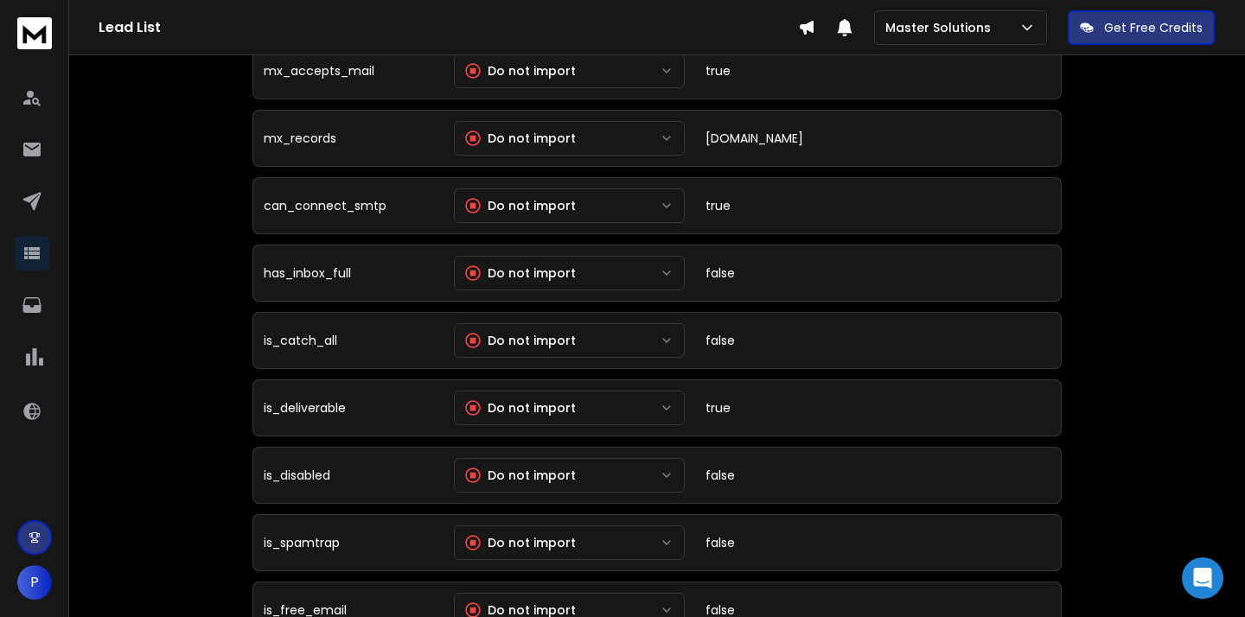
scroll to position [3682, 0]
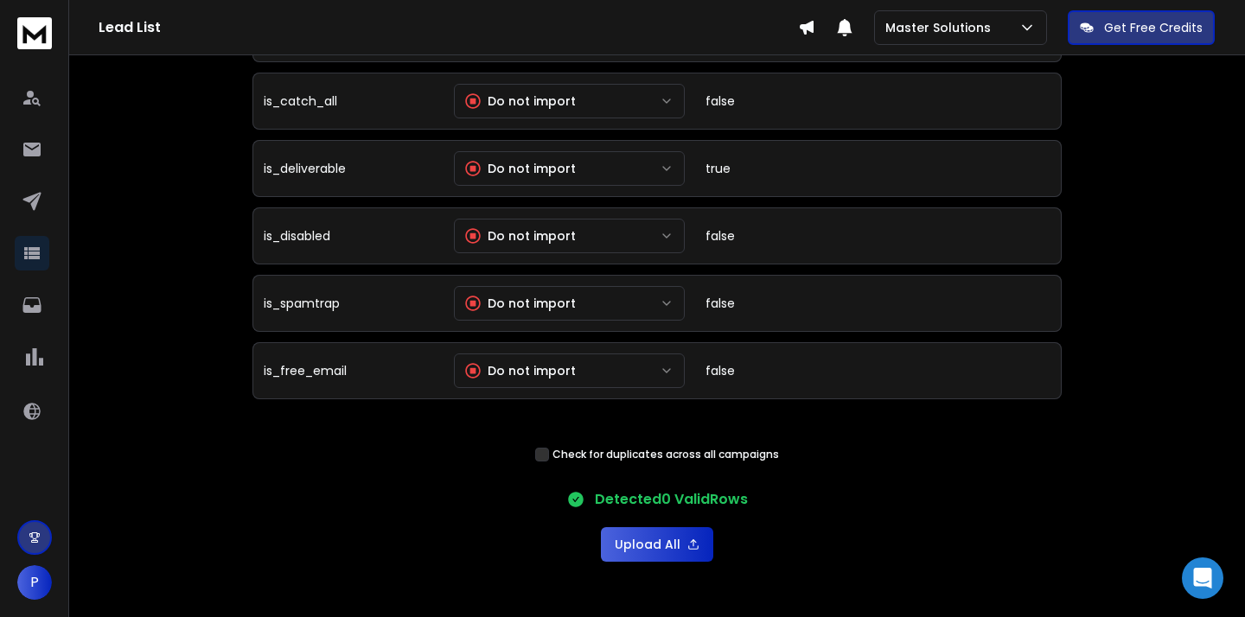
click at [537, 458] on button "Check for duplicates across all campaigns" at bounding box center [542, 455] width 14 height 14
click at [646, 551] on button "Upload All" at bounding box center [657, 544] width 112 height 35
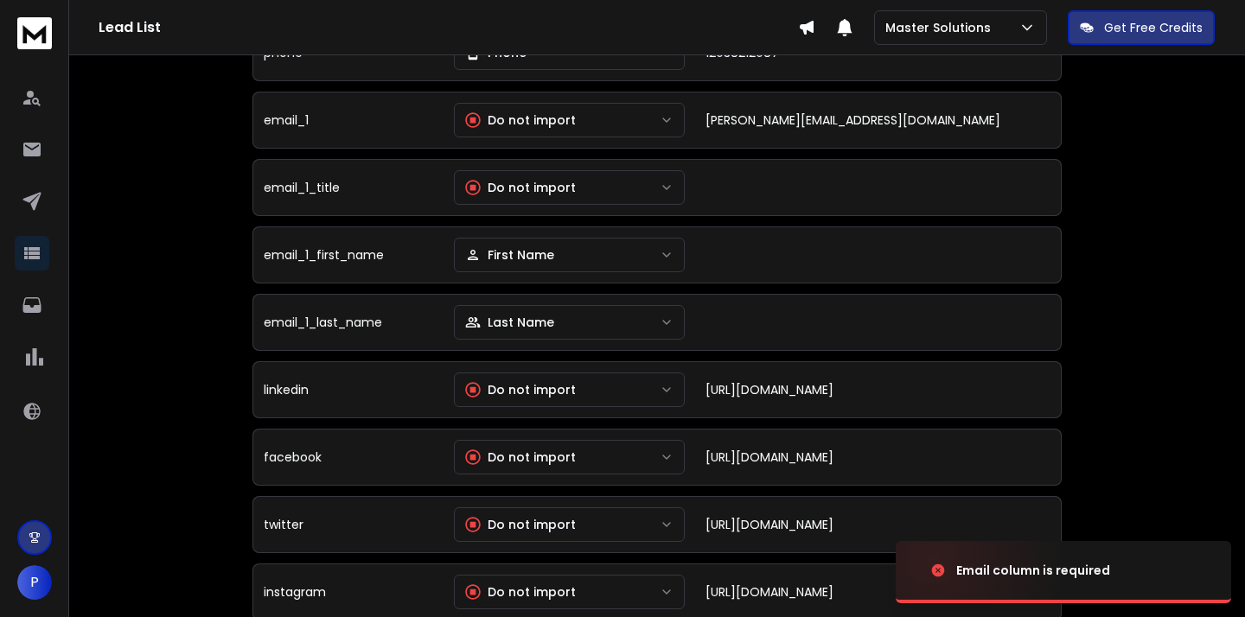
scroll to position [1134, 0]
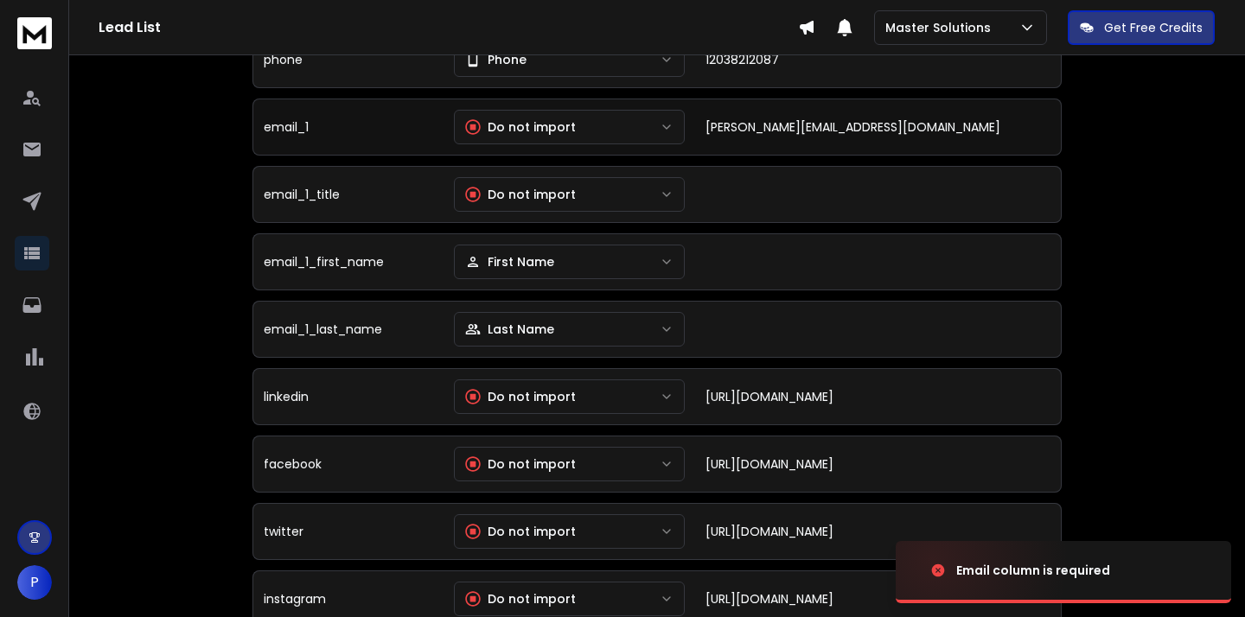
click at [555, 136] on div "Do not import" at bounding box center [520, 126] width 111 height 17
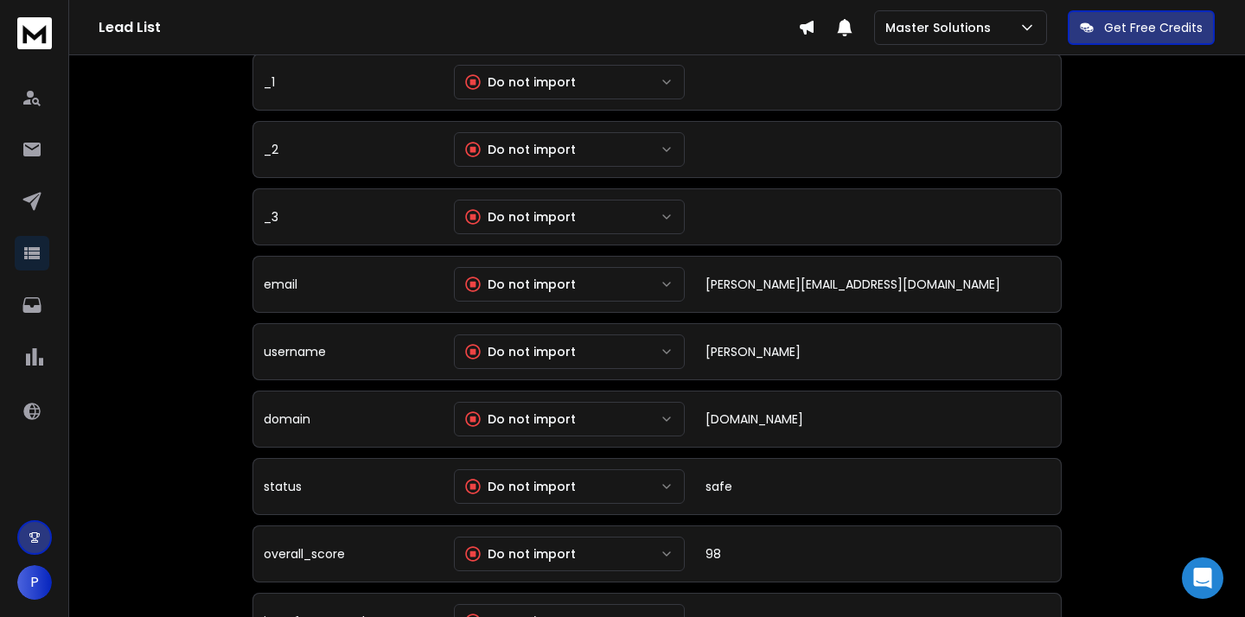
scroll to position [3682, 0]
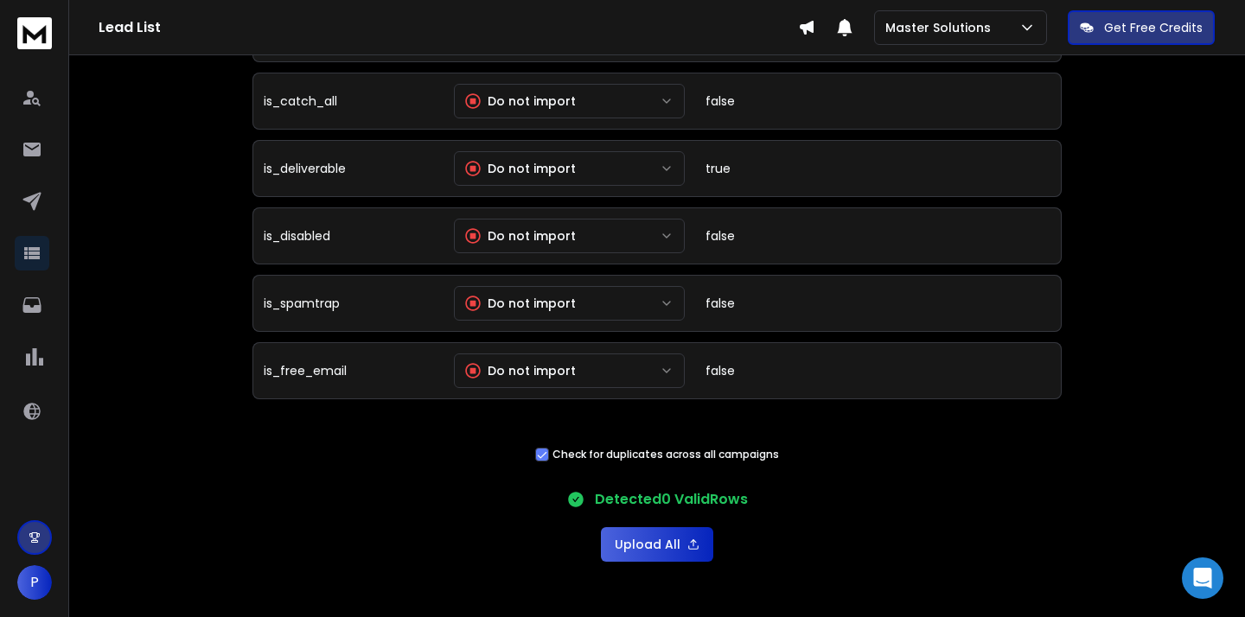
click at [670, 544] on button "Upload All" at bounding box center [657, 544] width 112 height 35
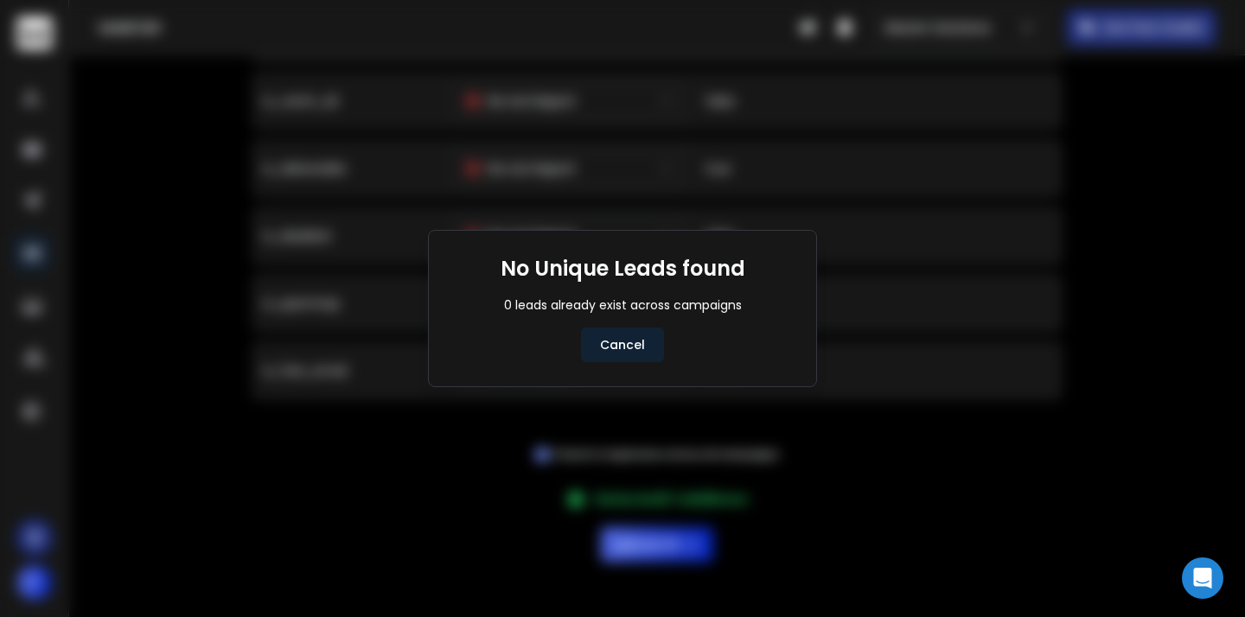
click at [631, 341] on button "Cancel" at bounding box center [622, 345] width 83 height 35
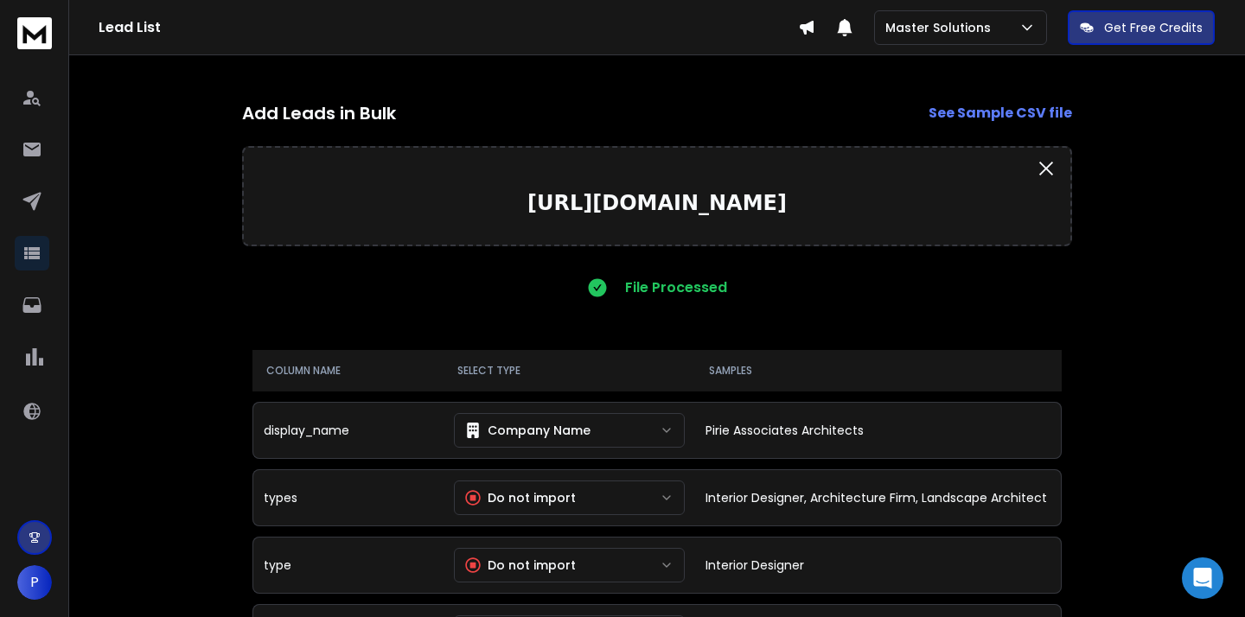
scroll to position [99, 0]
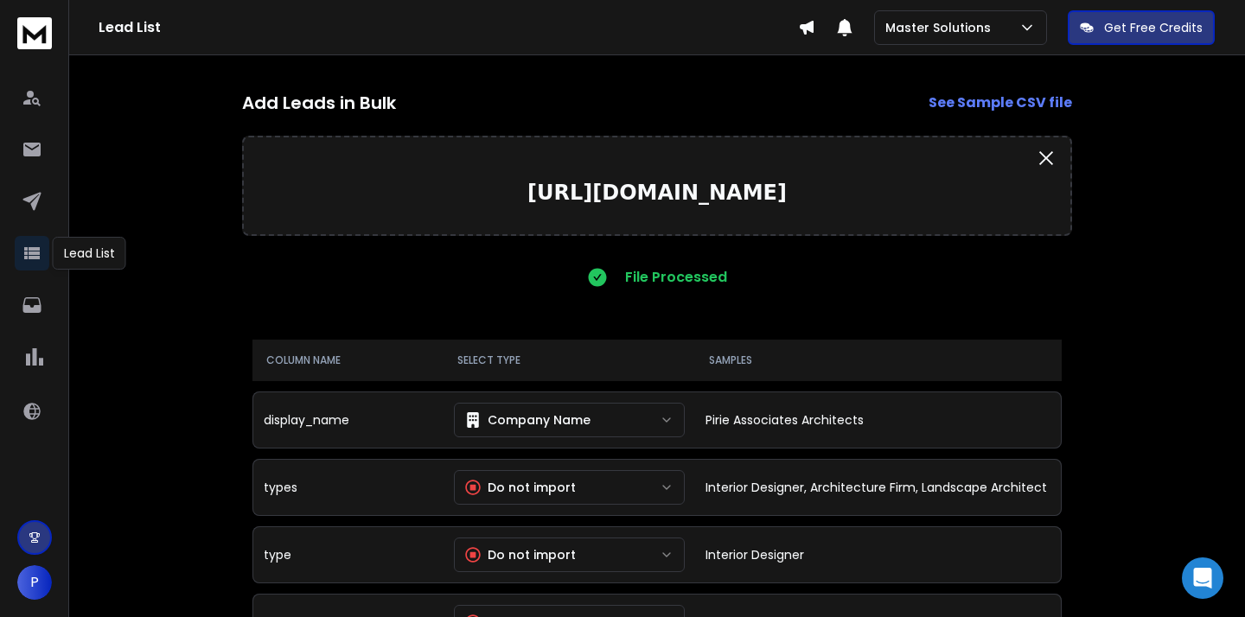
click at [40, 261] on icon at bounding box center [32, 253] width 21 height 21
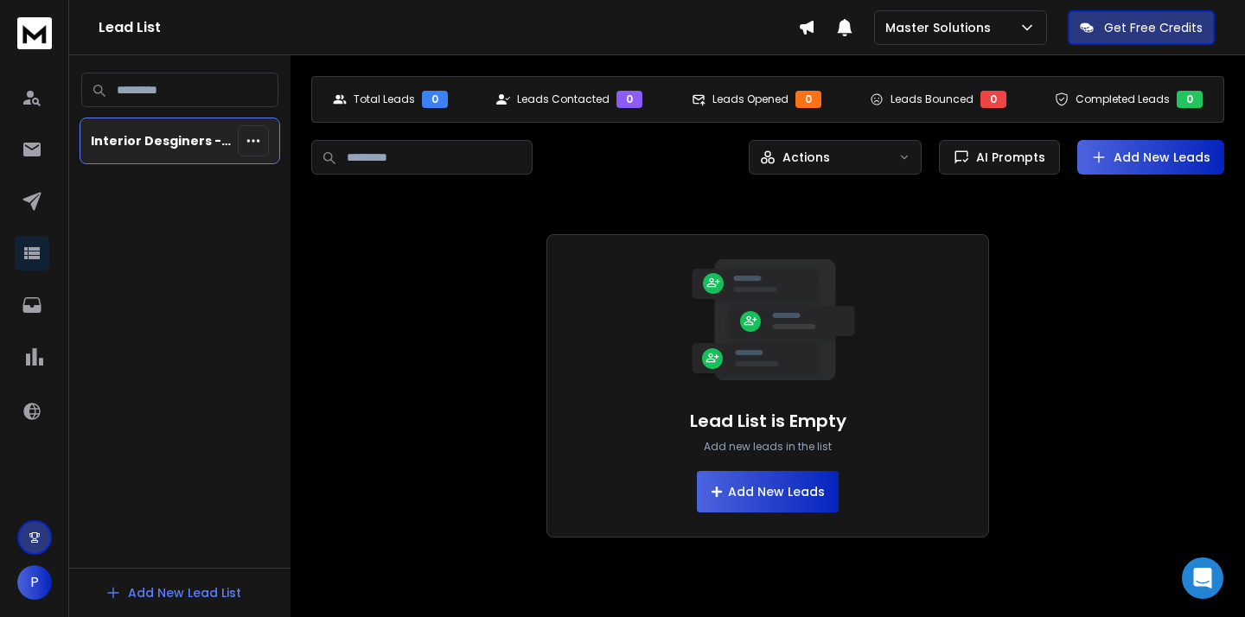
click at [731, 485] on button "Add New Leads" at bounding box center [768, 491] width 142 height 41
